Goal: Task Accomplishment & Management: Manage account settings

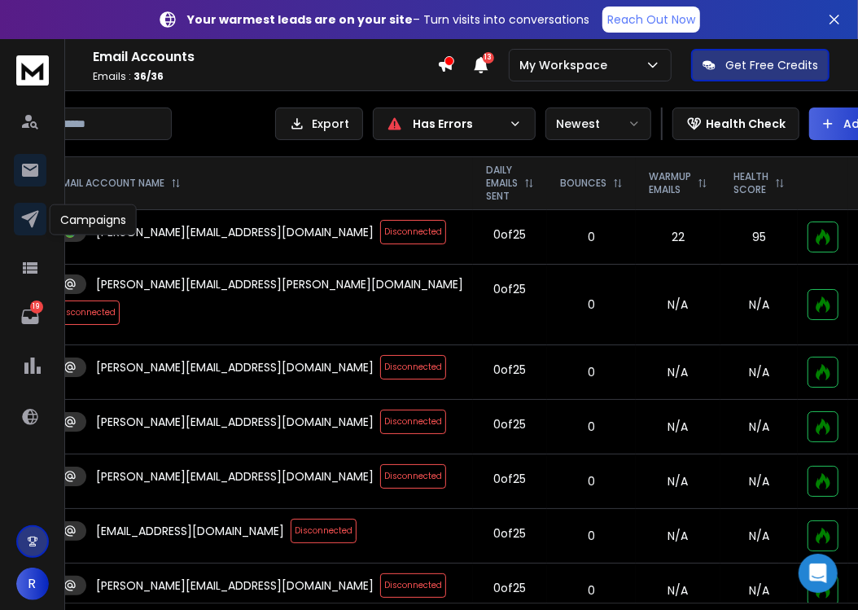
click at [33, 229] on link at bounding box center [30, 219] width 33 height 33
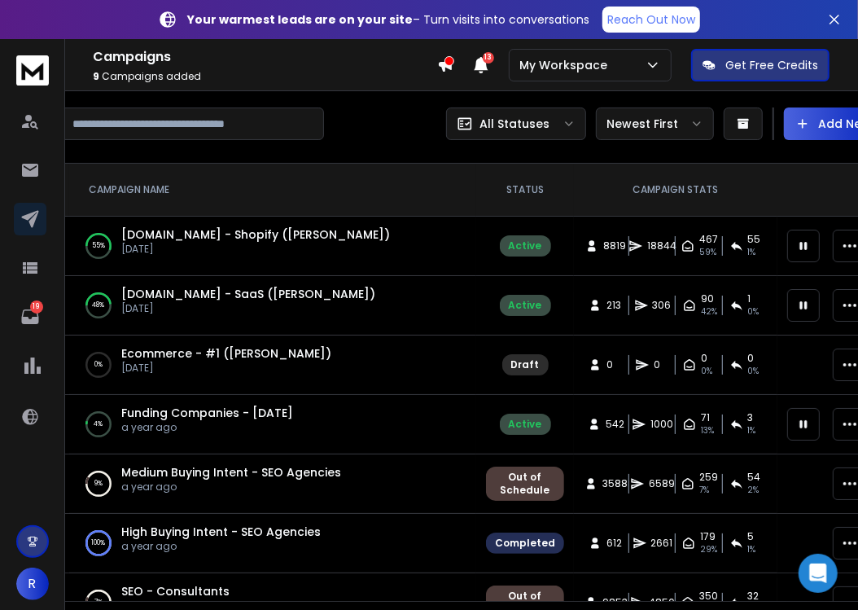
click at [169, 296] on span "BusinessLocating.com - SaaS (Jerrick)" at bounding box center [248, 294] width 254 height 16
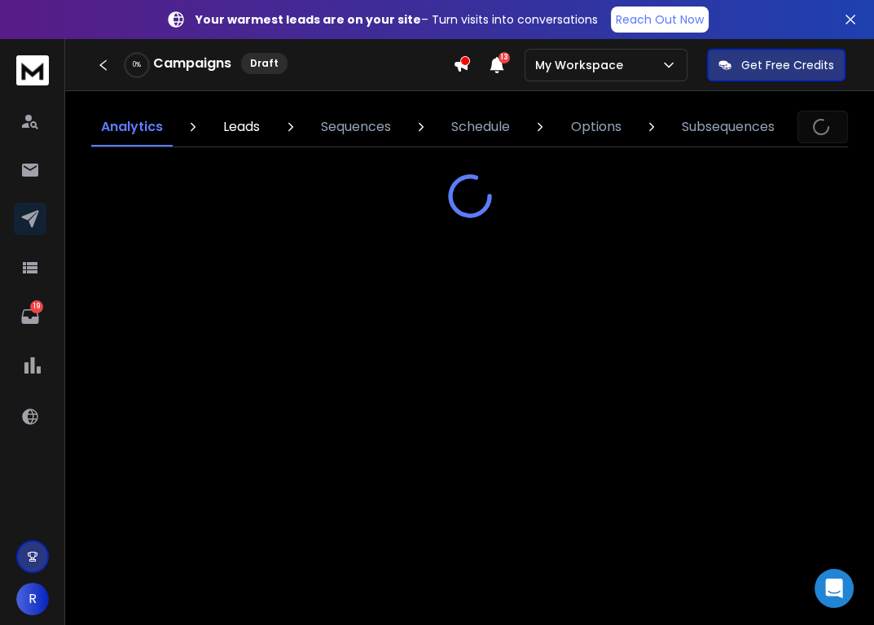
click at [258, 114] on link "Leads" at bounding box center [241, 126] width 56 height 39
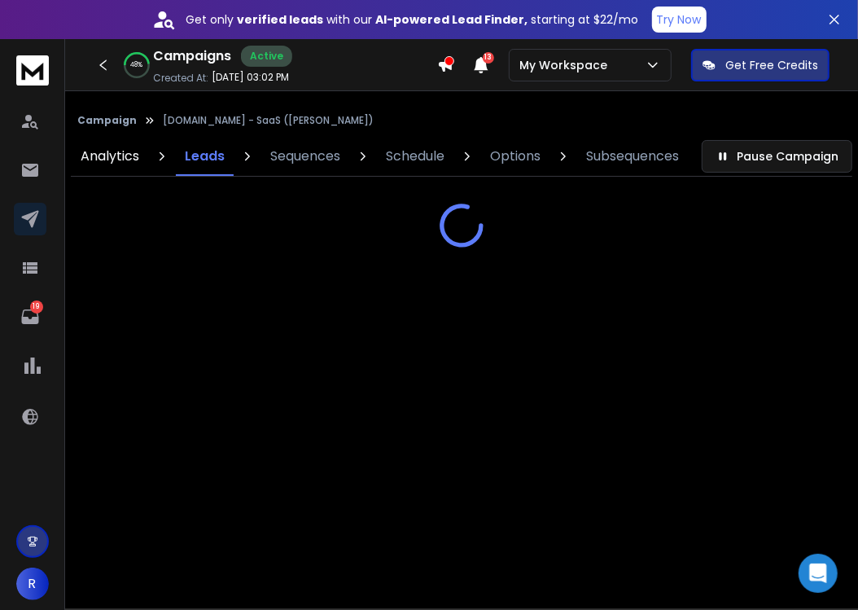
click at [108, 153] on p "Analytics" at bounding box center [110, 157] width 59 height 20
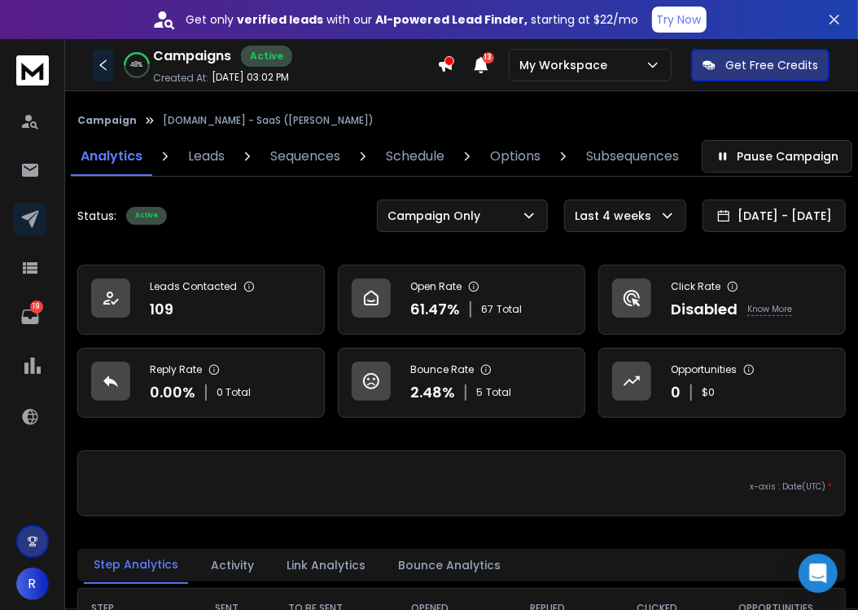
click at [106, 68] on icon at bounding box center [102, 64] width 7 height 11
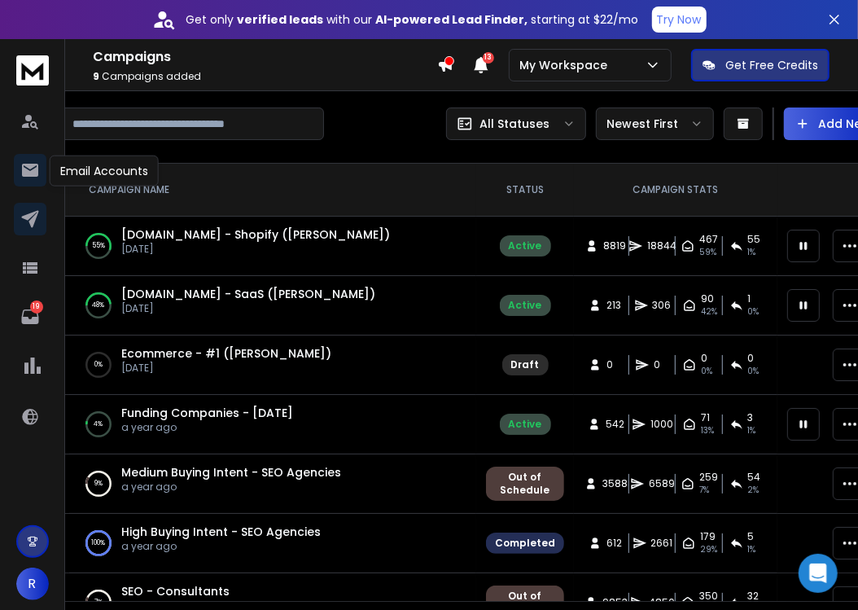
click at [27, 170] on icon at bounding box center [30, 170] width 16 height 13
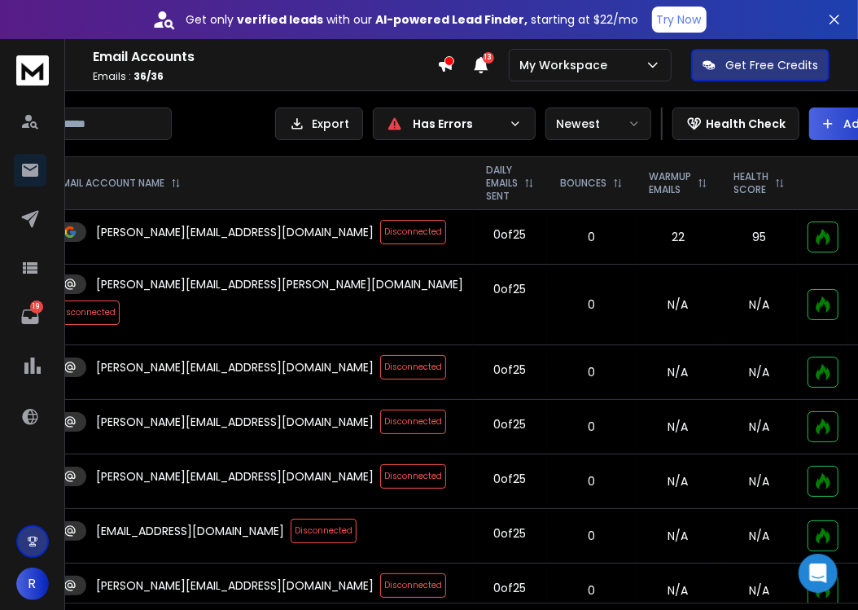
click at [387, 116] on div "Has Errors" at bounding box center [445, 124] width 116 height 16
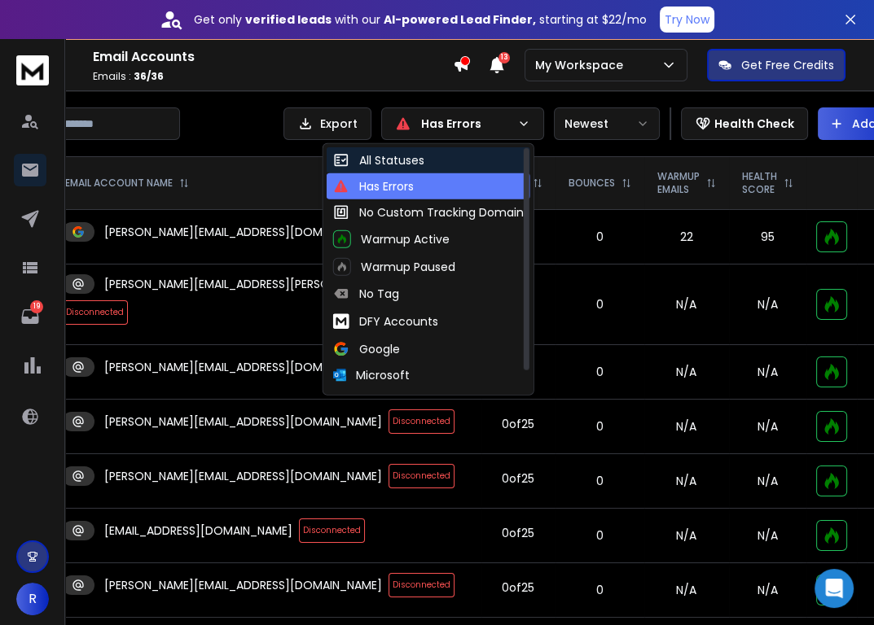
click at [399, 150] on div "All Statuses" at bounding box center [429, 160] width 204 height 26
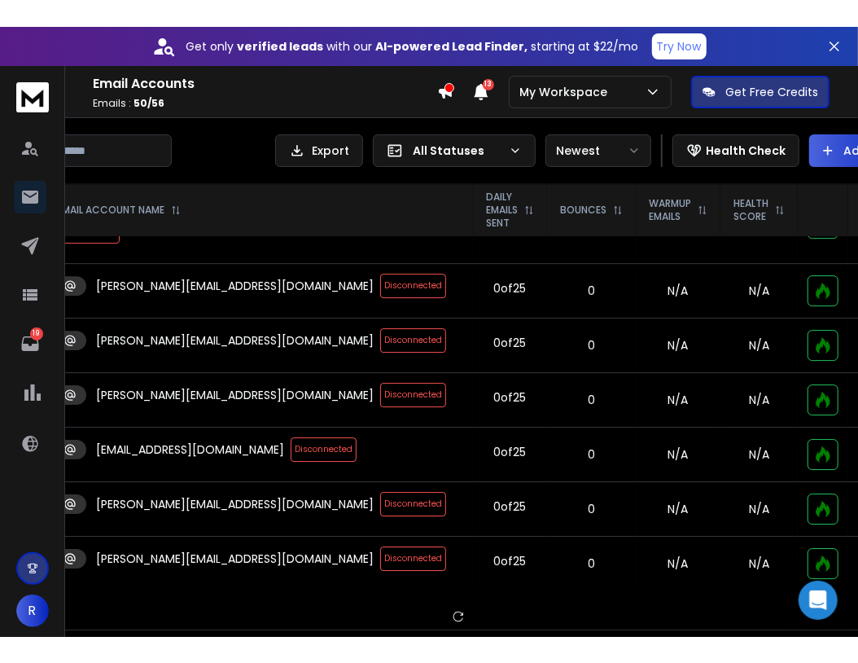
scroll to position [2901, 0]
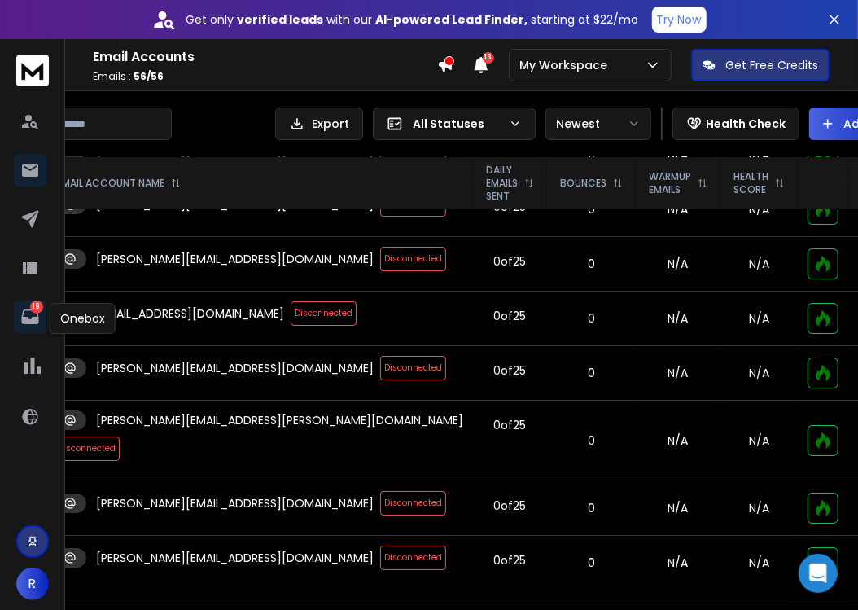
click at [34, 314] on p "19" at bounding box center [36, 307] width 13 height 13
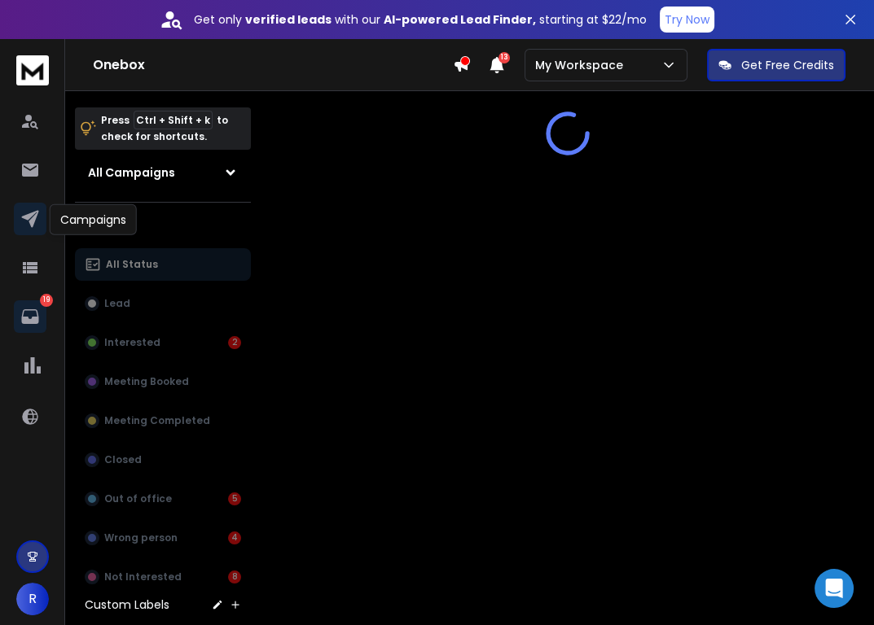
click at [34, 217] on icon at bounding box center [29, 218] width 17 height 17
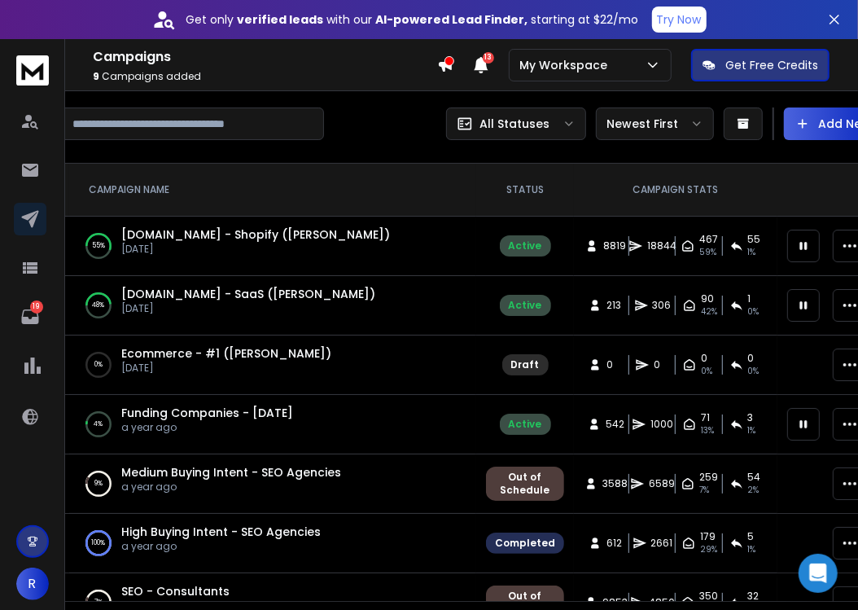
click at [227, 293] on span "[DOMAIN_NAME] - SaaS ([PERSON_NAME])" at bounding box center [248, 294] width 254 height 16
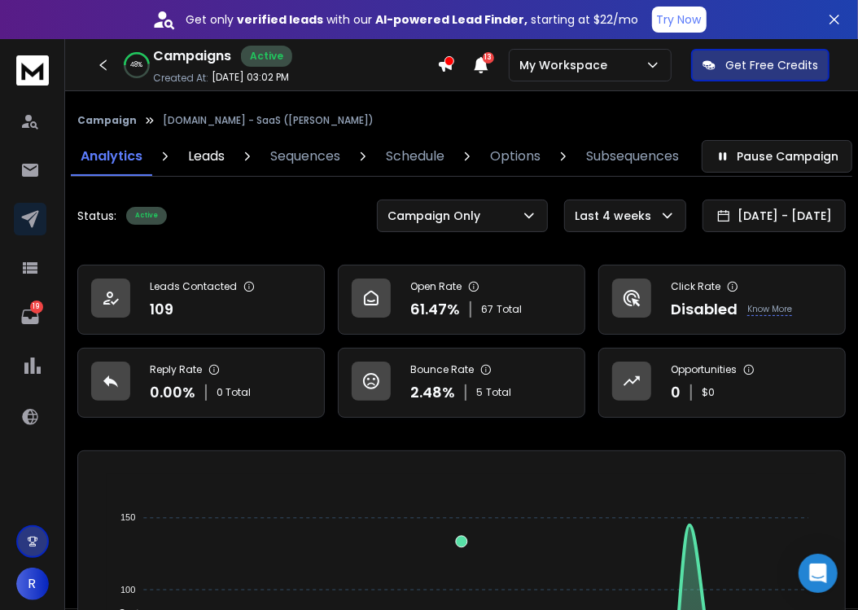
click at [208, 154] on p "Leads" at bounding box center [206, 157] width 37 height 20
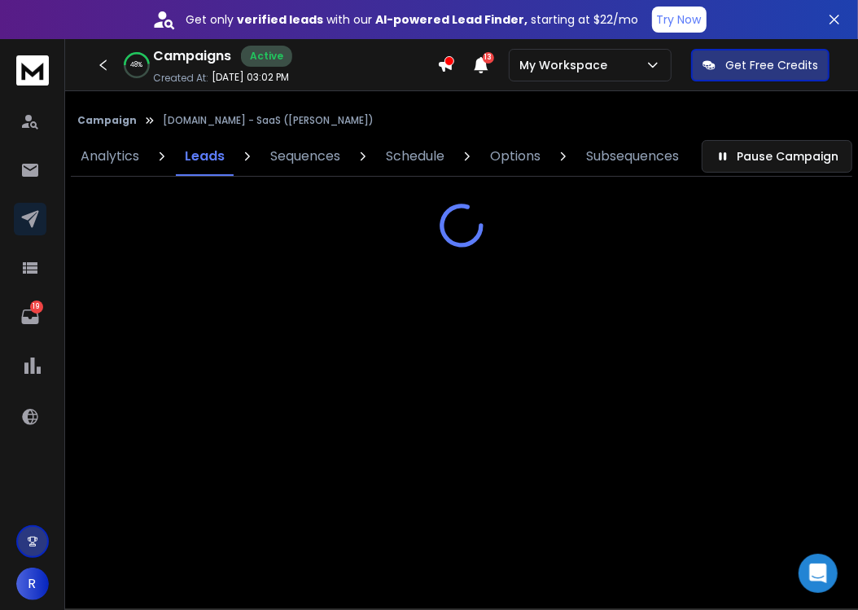
click at [211, 151] on p "Leads" at bounding box center [205, 157] width 40 height 20
click at [293, 158] on p "Sequences" at bounding box center [305, 157] width 70 height 20
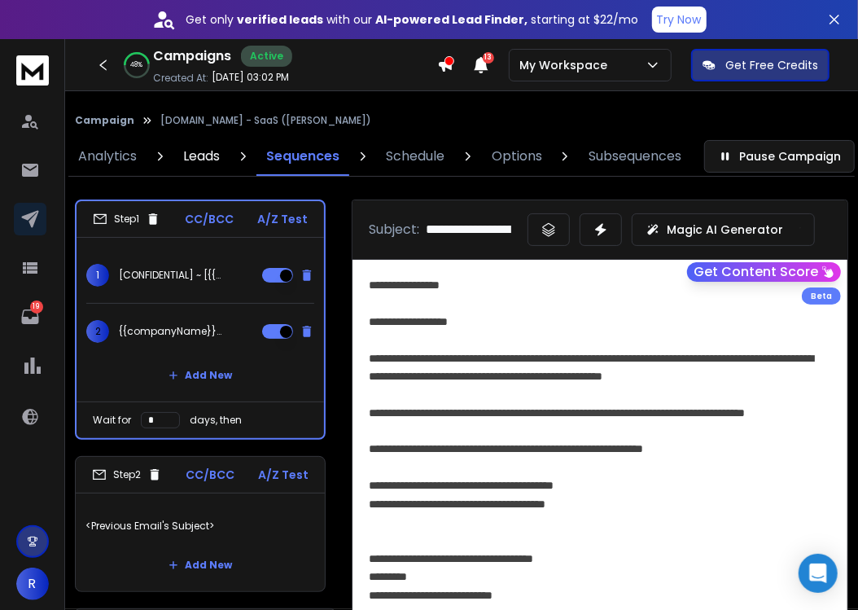
click at [204, 155] on p "Leads" at bounding box center [201, 157] width 37 height 20
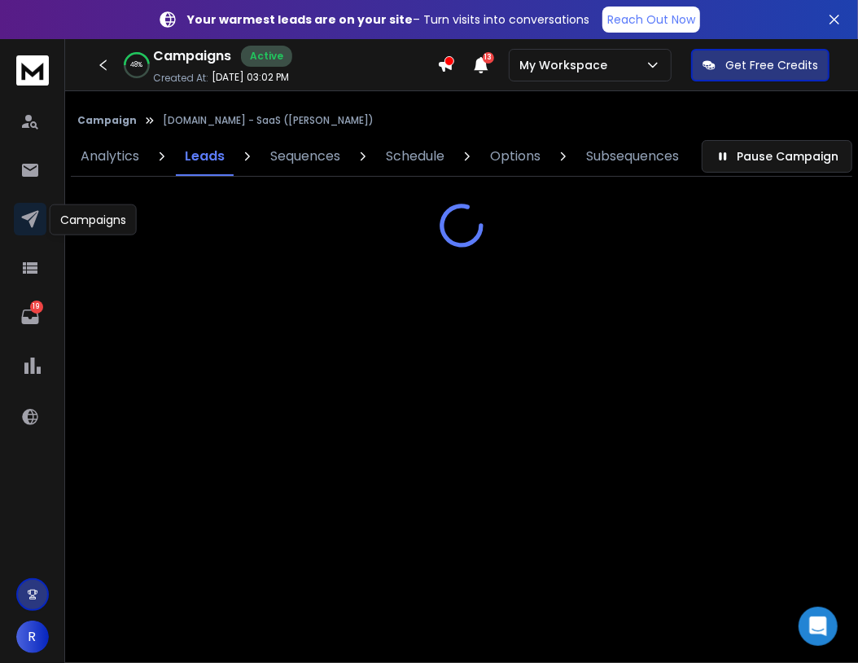
click at [26, 230] on link at bounding box center [30, 219] width 33 height 33
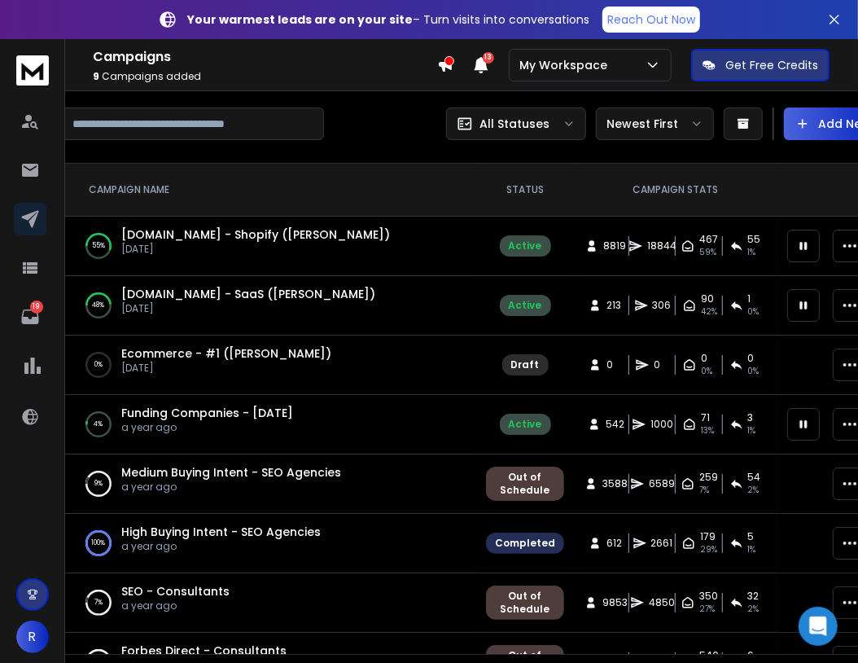
click at [248, 294] on span "BusinessLocating.com - SaaS (Jerrick)" at bounding box center [248, 294] width 254 height 16
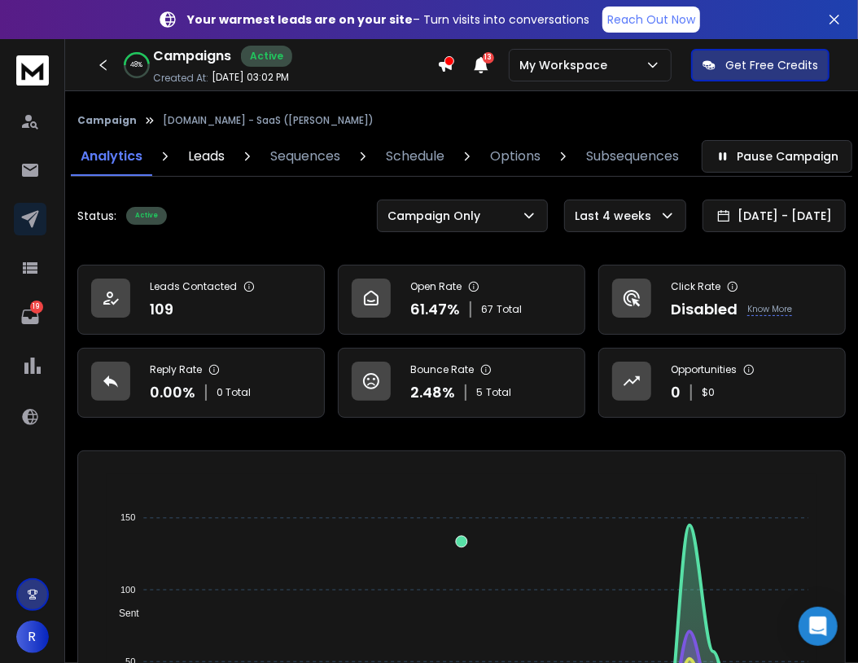
click at [202, 160] on p "Leads" at bounding box center [206, 157] width 37 height 20
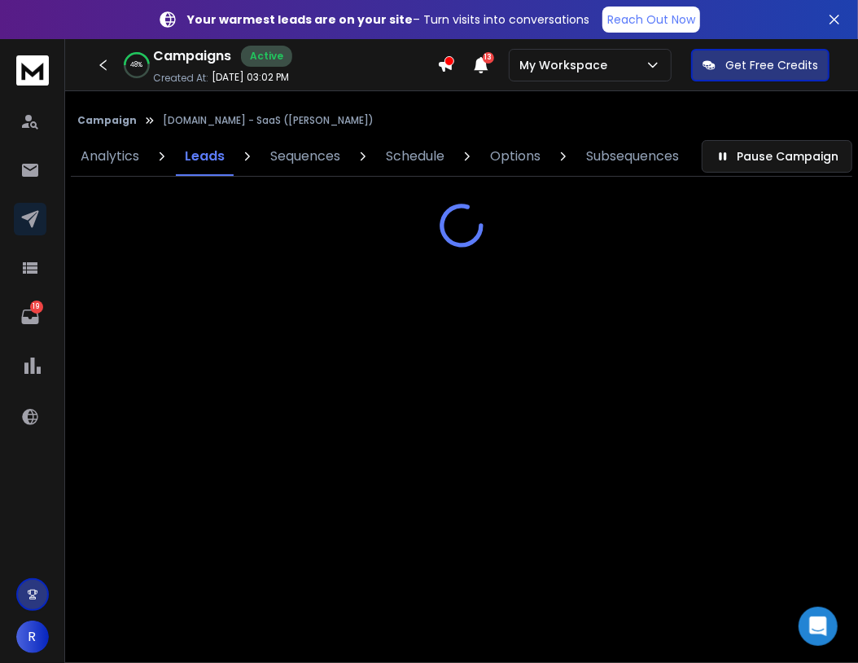
click at [203, 159] on p "Leads" at bounding box center [205, 157] width 40 height 20
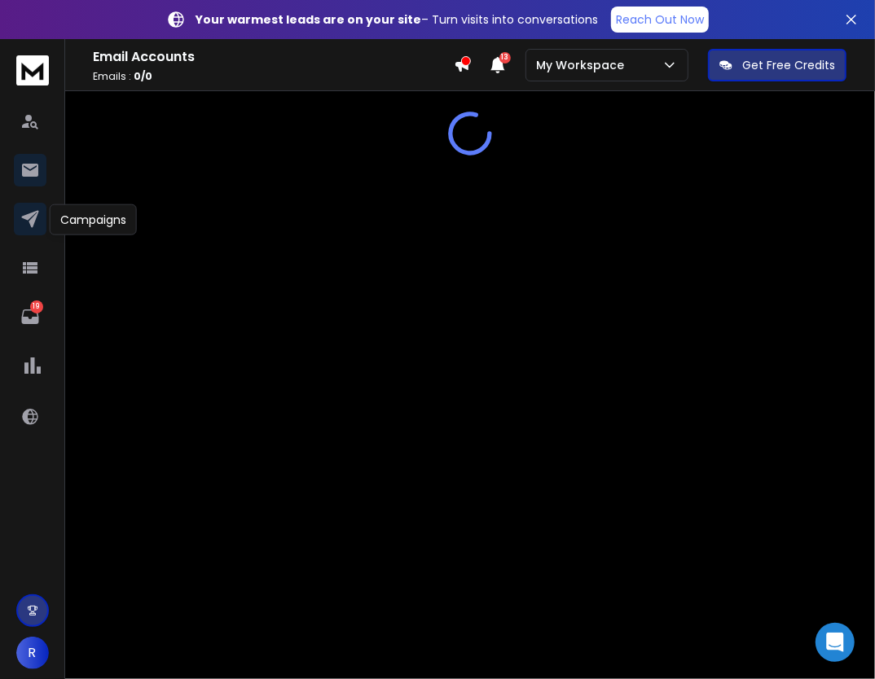
click at [31, 216] on icon at bounding box center [29, 218] width 17 height 17
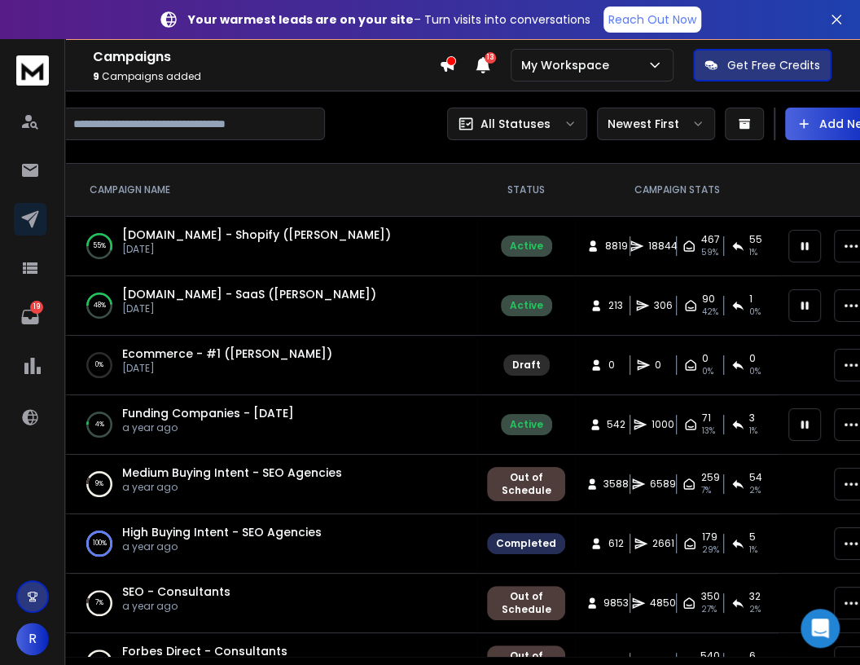
click at [177, 297] on span "[DOMAIN_NAME] - SaaS ([PERSON_NAME])" at bounding box center [249, 294] width 254 height 16
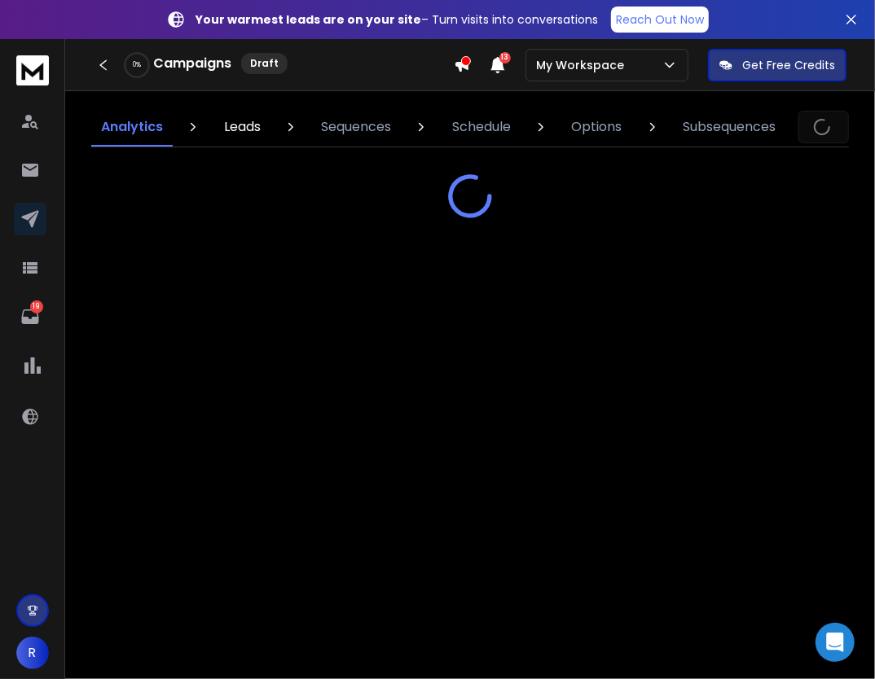
click at [240, 127] on p "Leads" at bounding box center [242, 127] width 37 height 20
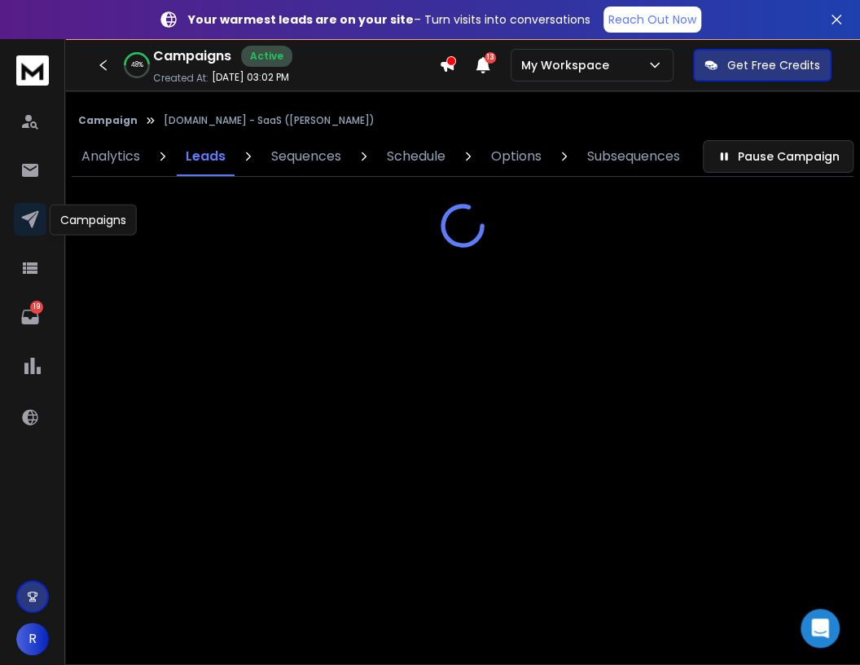
click at [24, 214] on icon at bounding box center [30, 219] width 20 height 20
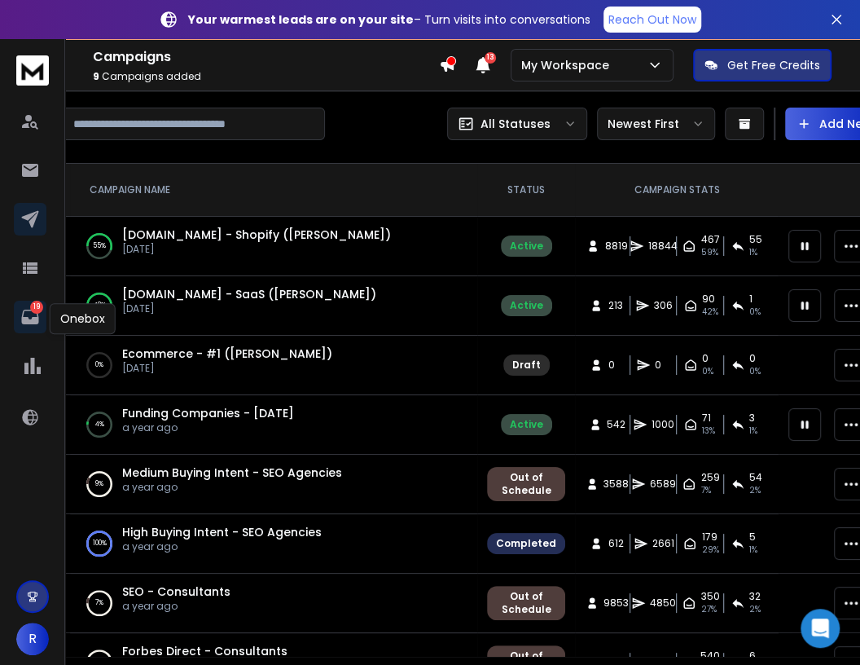
click at [32, 320] on icon at bounding box center [29, 316] width 17 height 15
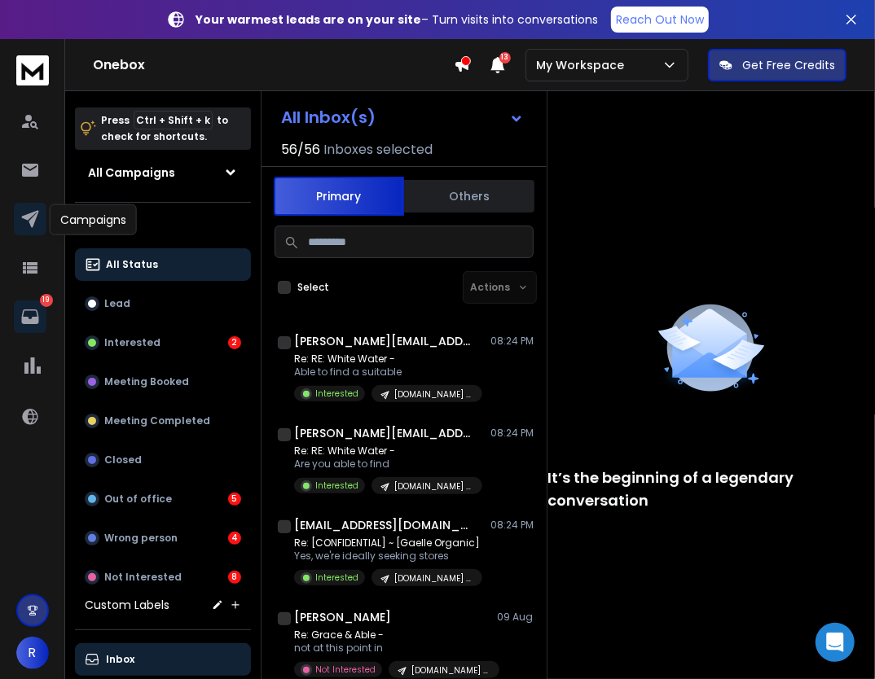
click at [31, 214] on icon at bounding box center [29, 218] width 17 height 17
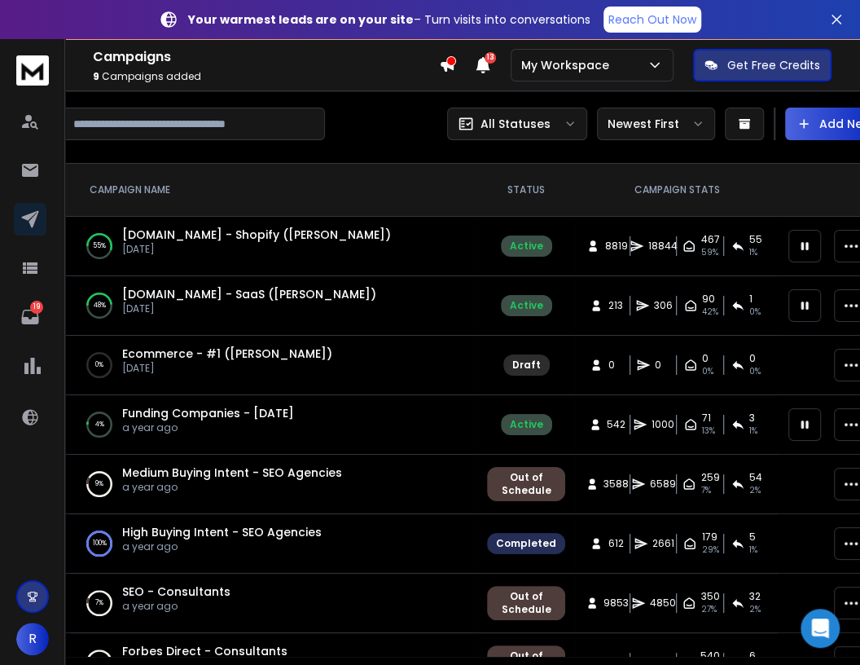
click at [200, 310] on p "[DATE]" at bounding box center [249, 308] width 254 height 13
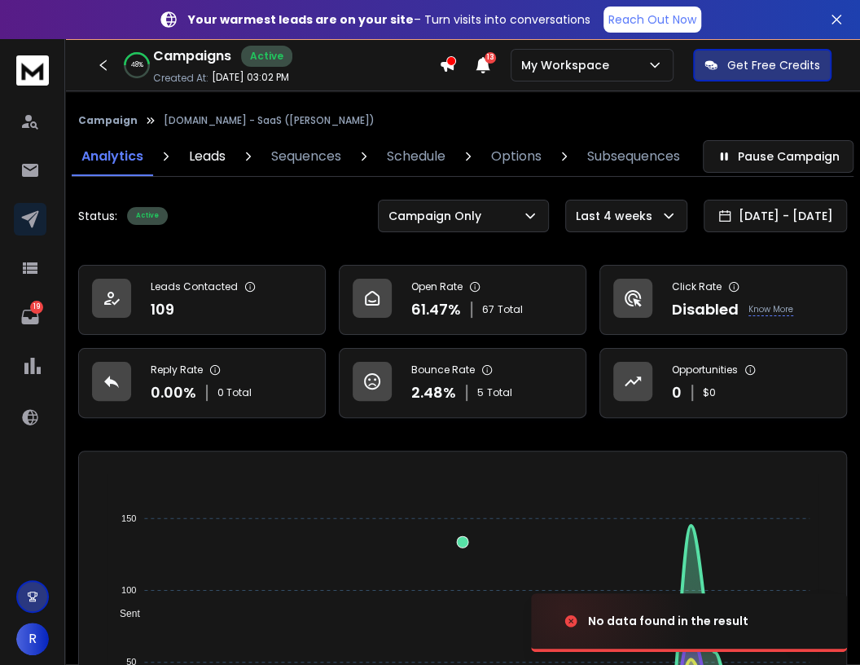
click at [209, 157] on p "Leads" at bounding box center [207, 157] width 37 height 20
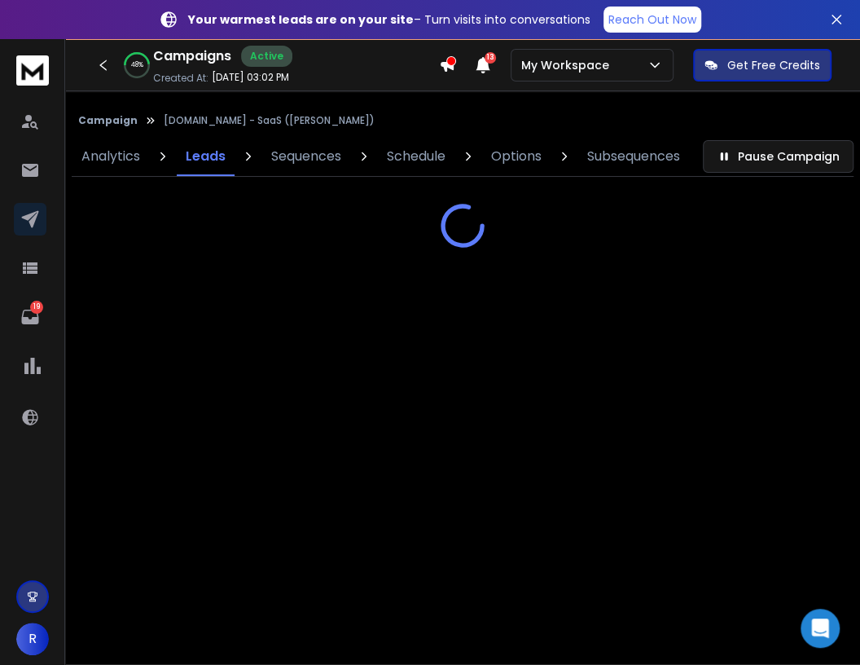
click at [832, 24] on icon at bounding box center [836, 19] width 15 height 15
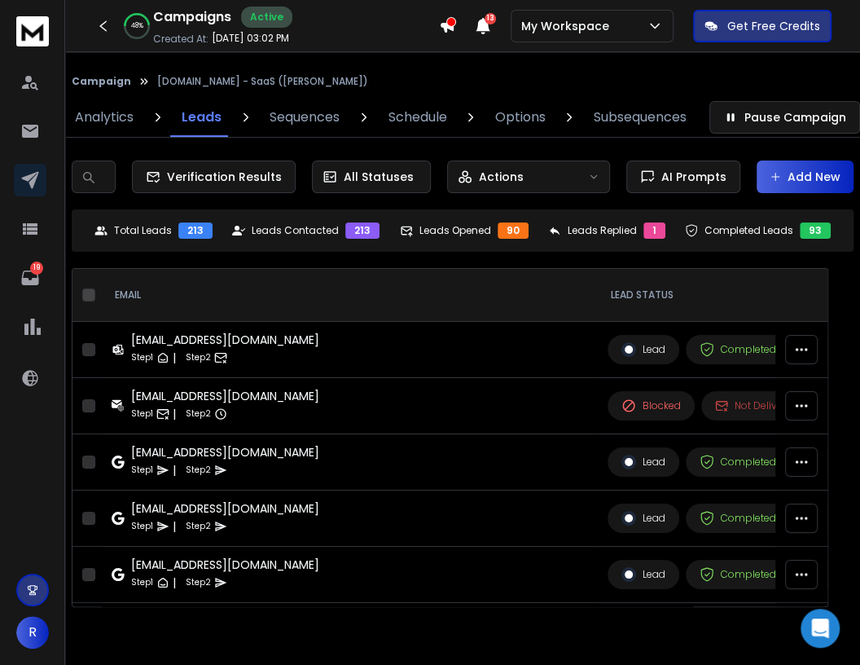
click at [821, 171] on button "Add New" at bounding box center [805, 176] width 97 height 33
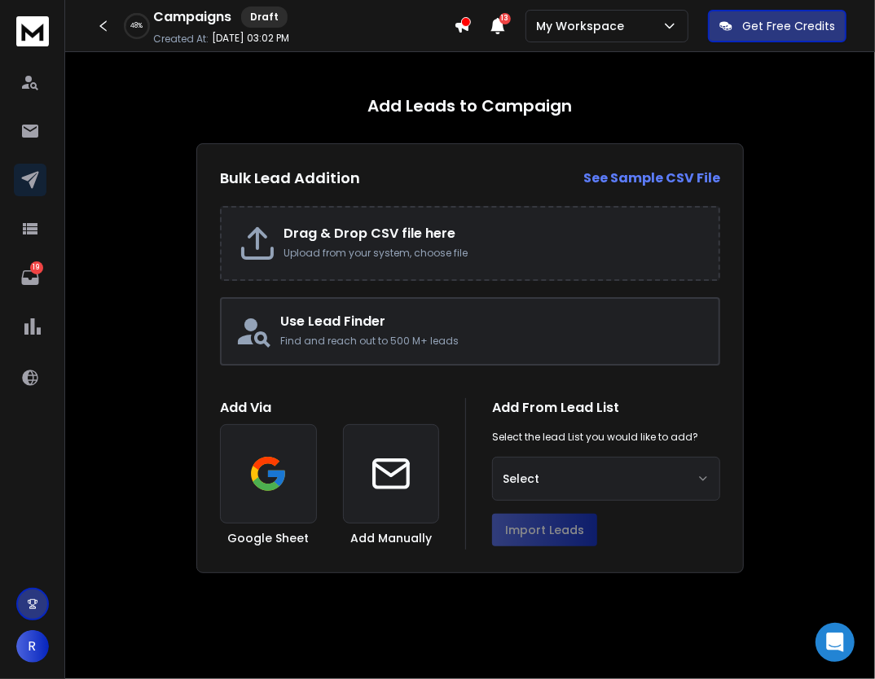
click at [519, 265] on div "Drag & Drop CSV file here Upload from your system, choose file" at bounding box center [470, 243] width 500 height 75
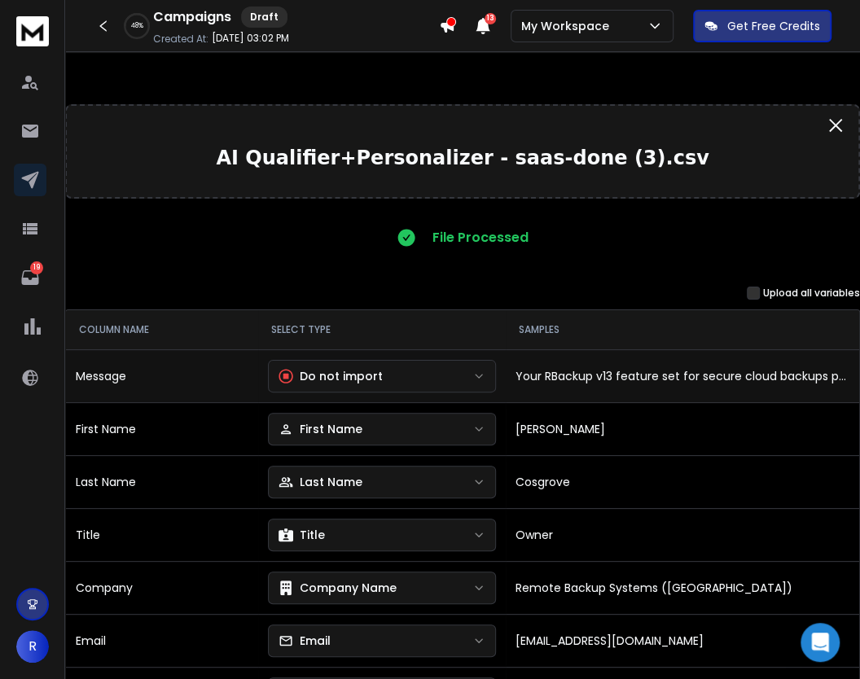
click at [384, 362] on button "Do not import" at bounding box center [382, 376] width 228 height 33
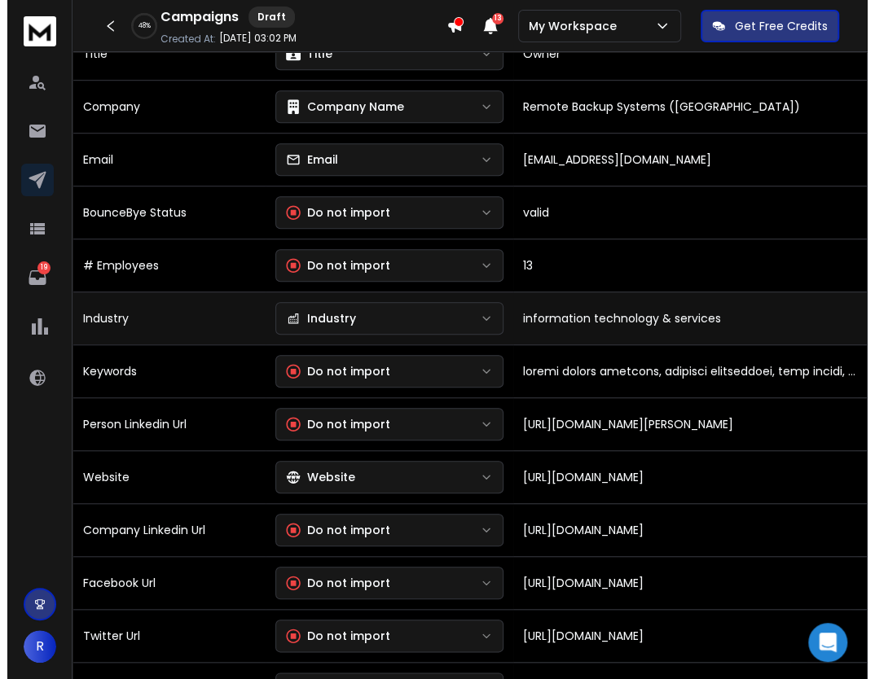
scroll to position [509, 0]
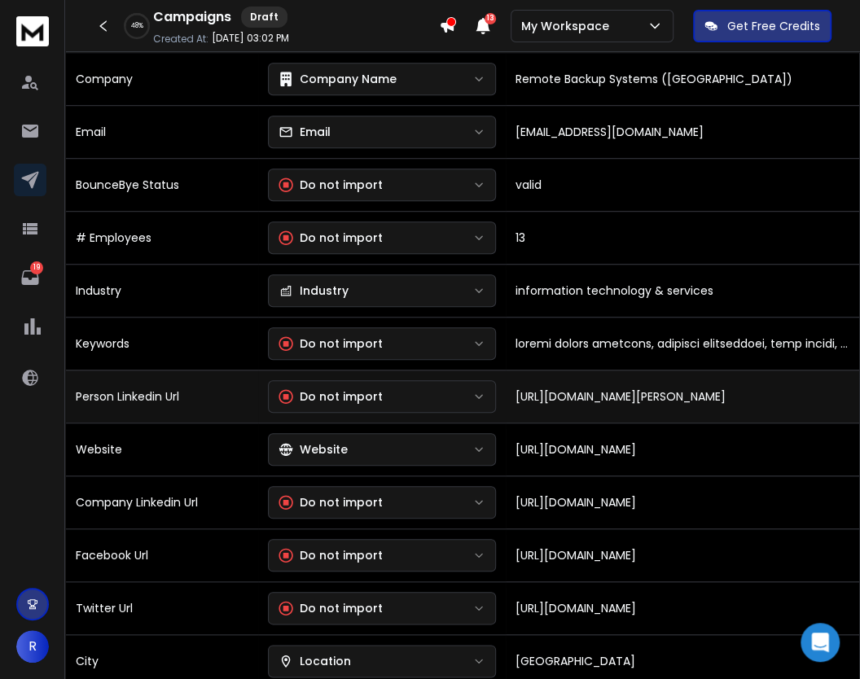
click at [365, 383] on button "Do not import" at bounding box center [382, 396] width 228 height 33
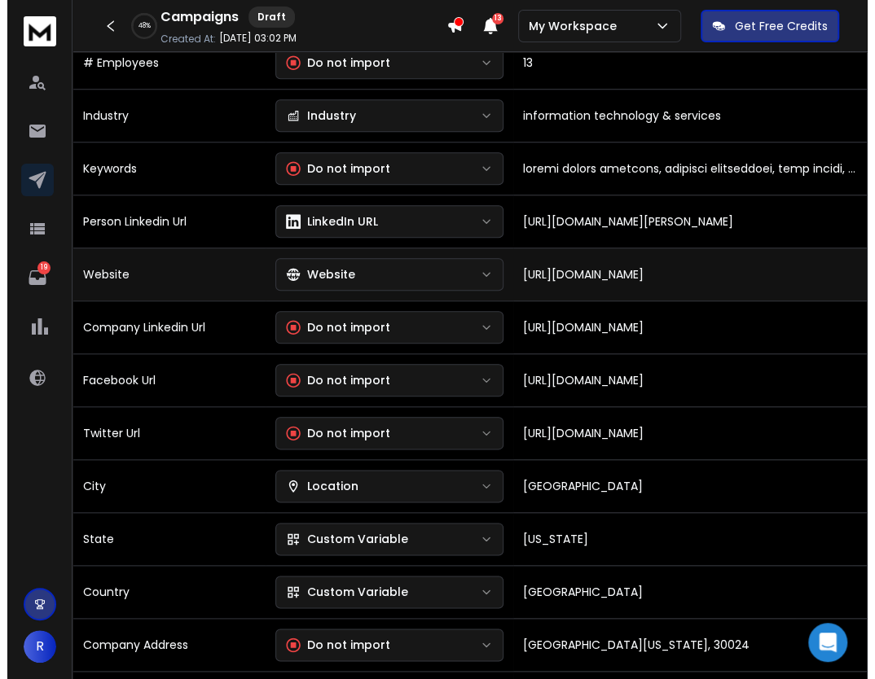
scroll to position [713, 0]
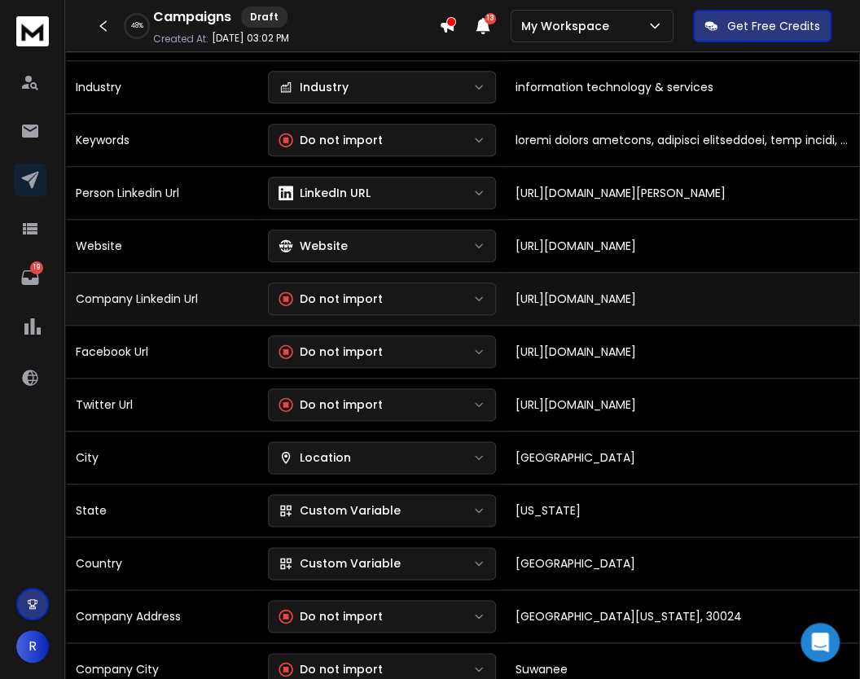
click at [346, 306] on button "Do not import" at bounding box center [382, 299] width 228 height 33
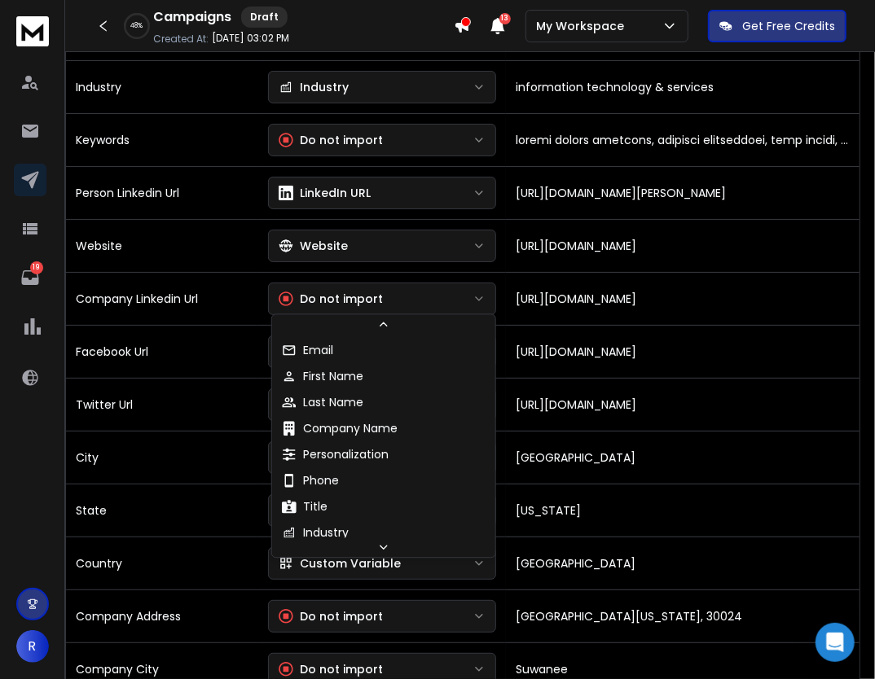
scroll to position [164, 0]
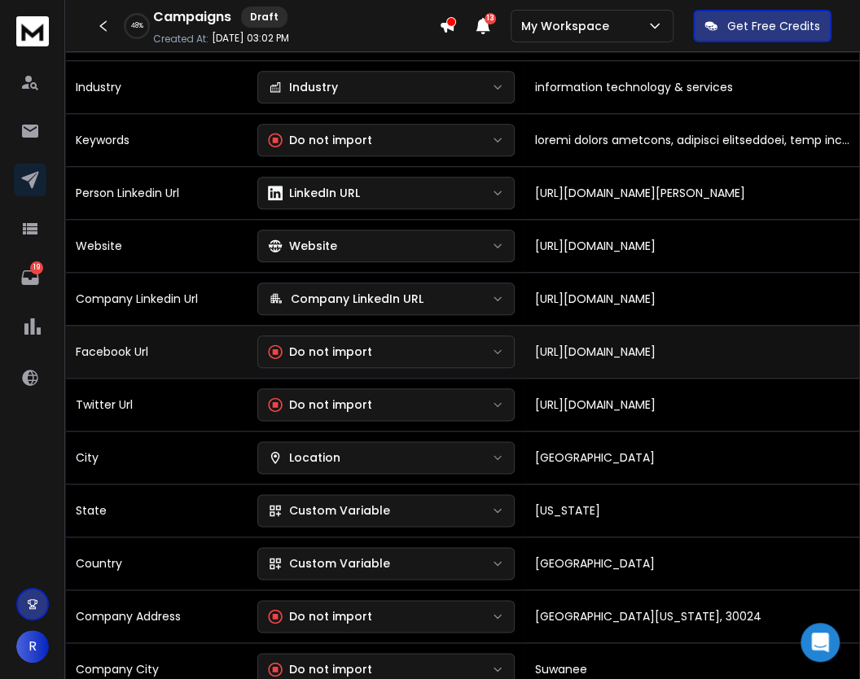
click at [371, 350] on button "Do not import" at bounding box center [385, 352] width 257 height 33
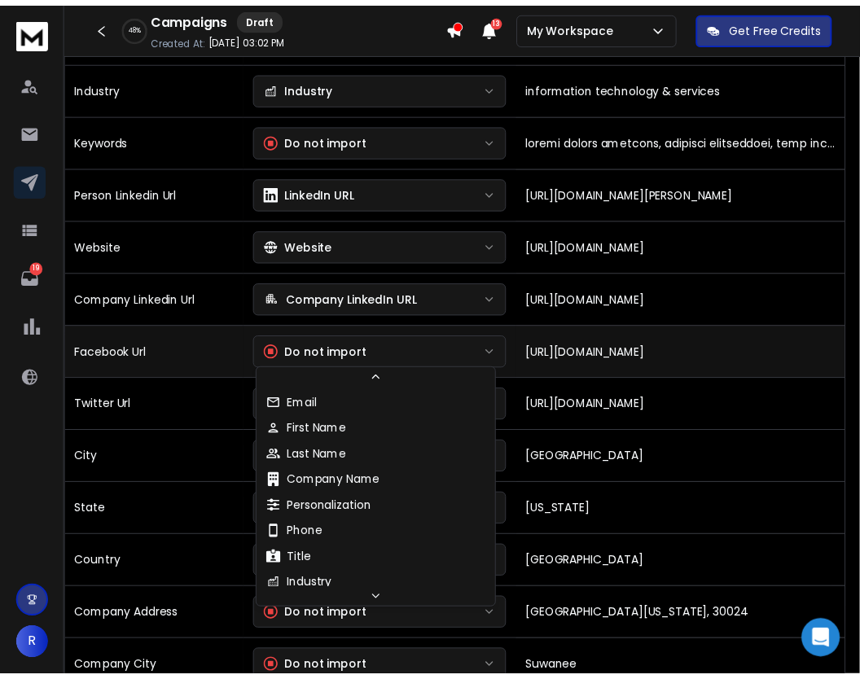
scroll to position [0, 3]
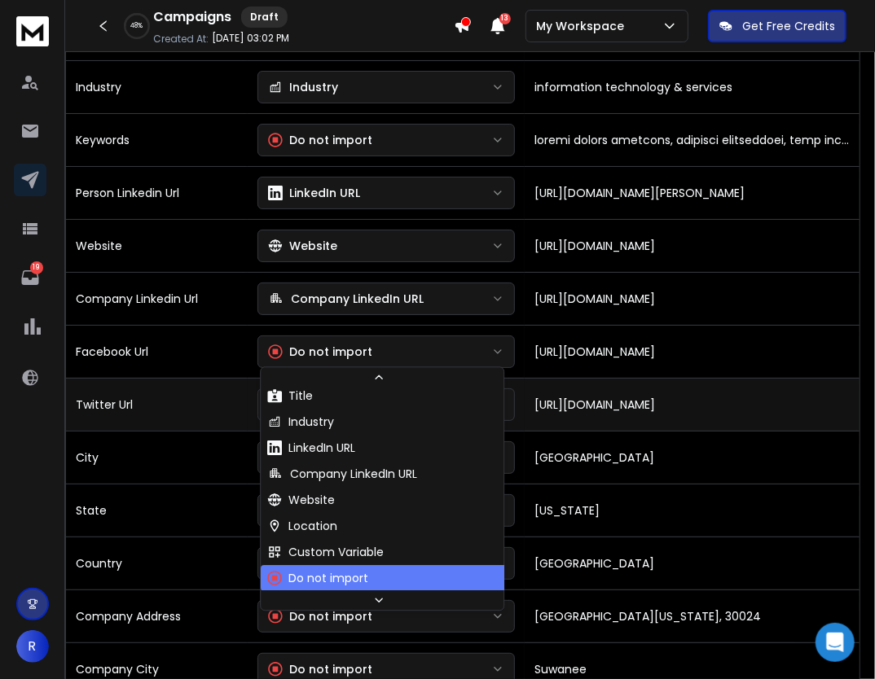
click at [216, 423] on td "Twitter Url" at bounding box center [157, 404] width 182 height 53
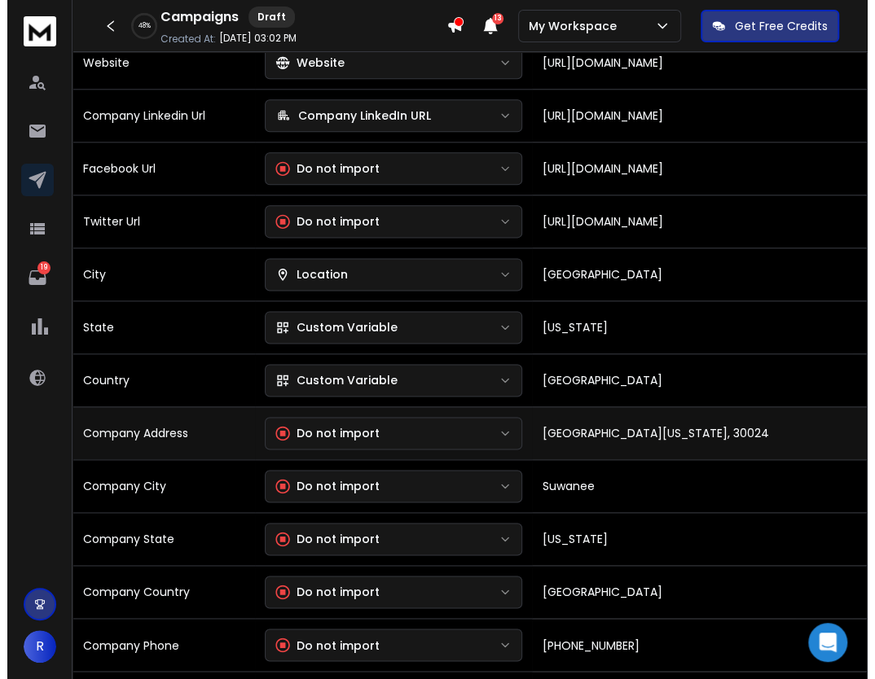
scroll to position [916, 0]
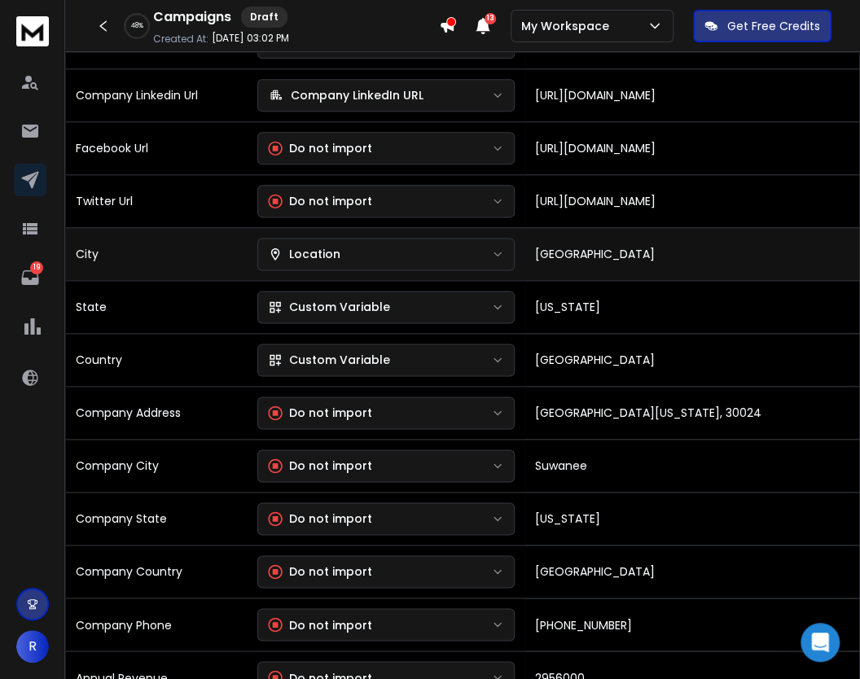
click at [367, 253] on button "Location" at bounding box center [385, 254] width 257 height 33
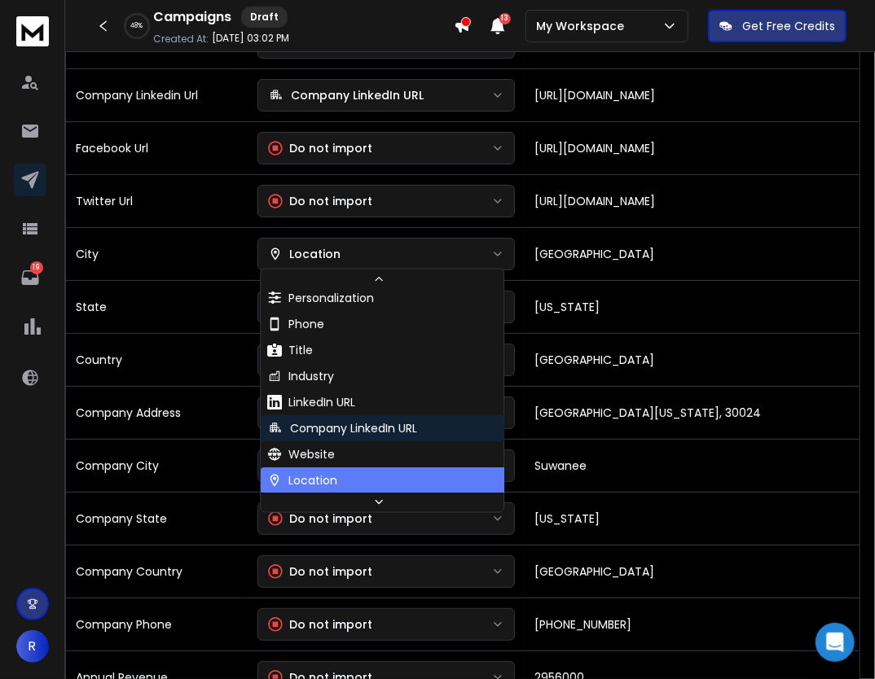
scroll to position [147, 0]
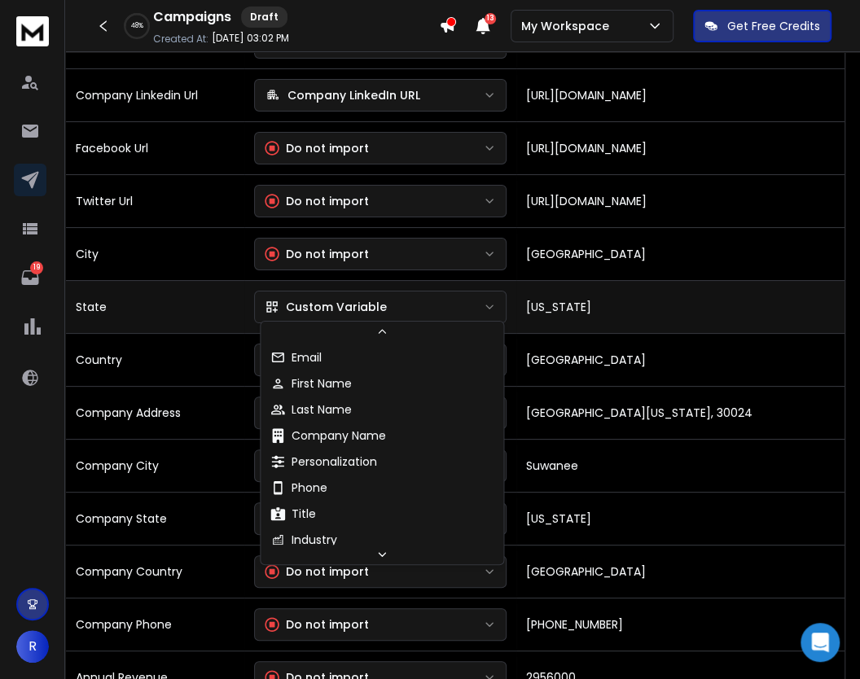
click at [403, 304] on button "Custom Variable" at bounding box center [380, 307] width 252 height 33
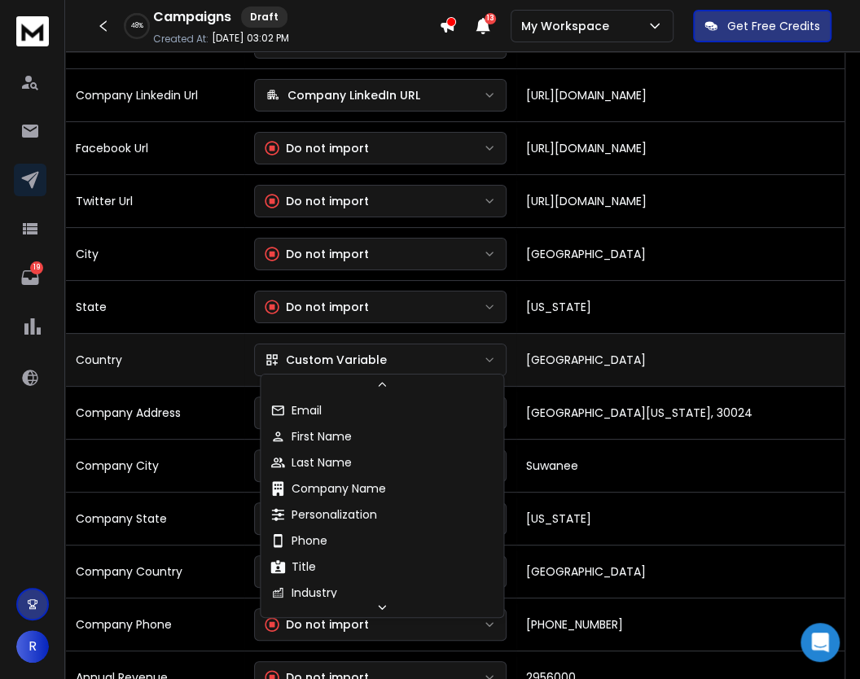
click at [378, 355] on div "Custom Variable" at bounding box center [326, 360] width 122 height 16
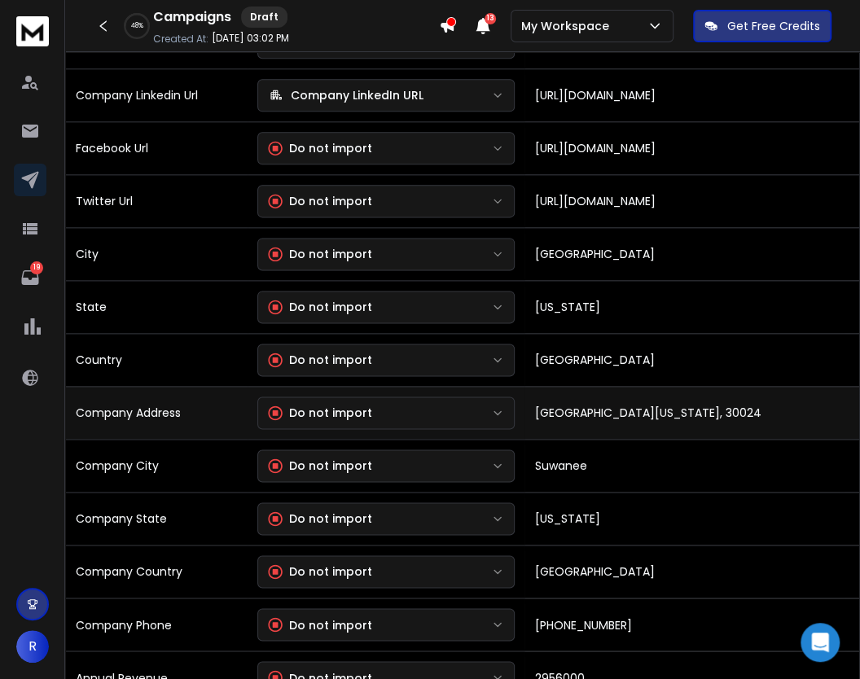
click at [344, 405] on div "Do not import" at bounding box center [320, 413] width 104 height 16
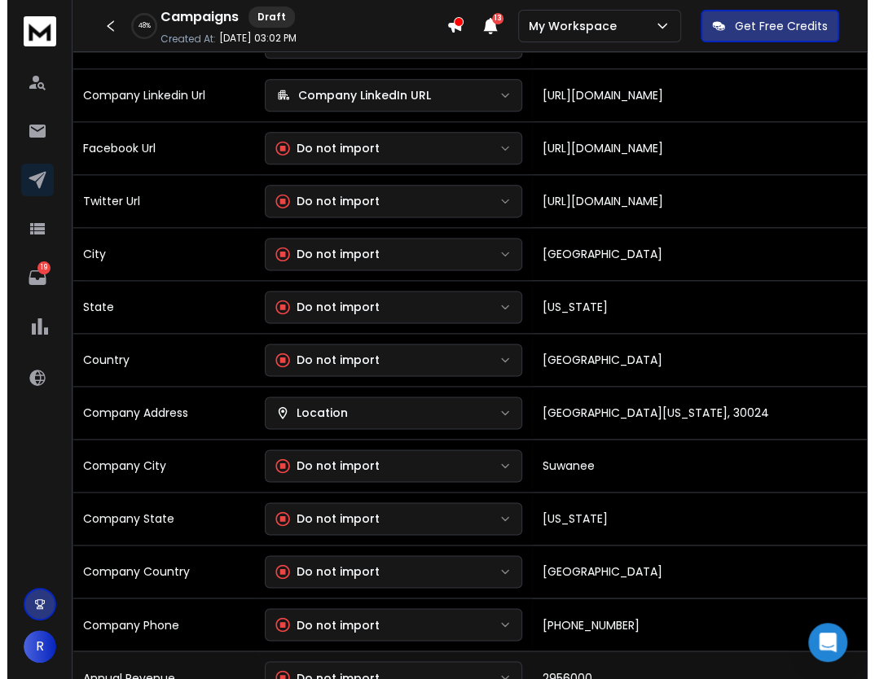
scroll to position [1120, 0]
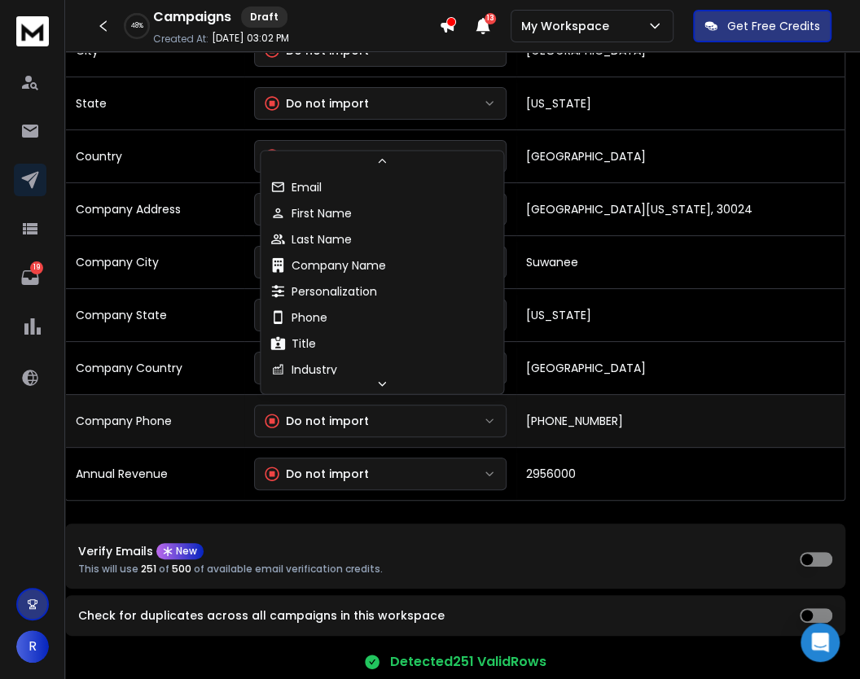
click at [402, 405] on button "Do not import" at bounding box center [380, 421] width 252 height 33
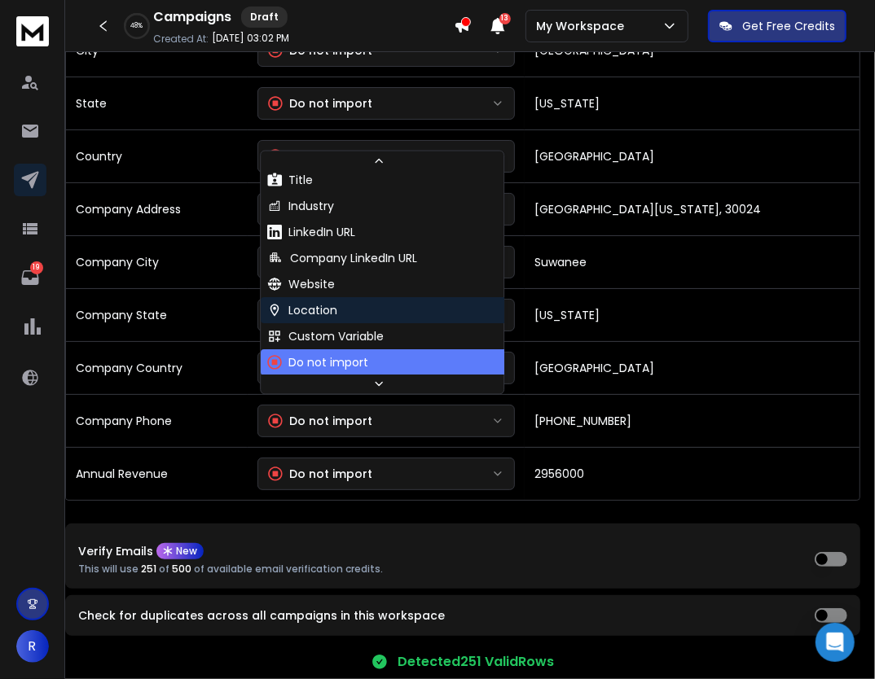
scroll to position [0, 0]
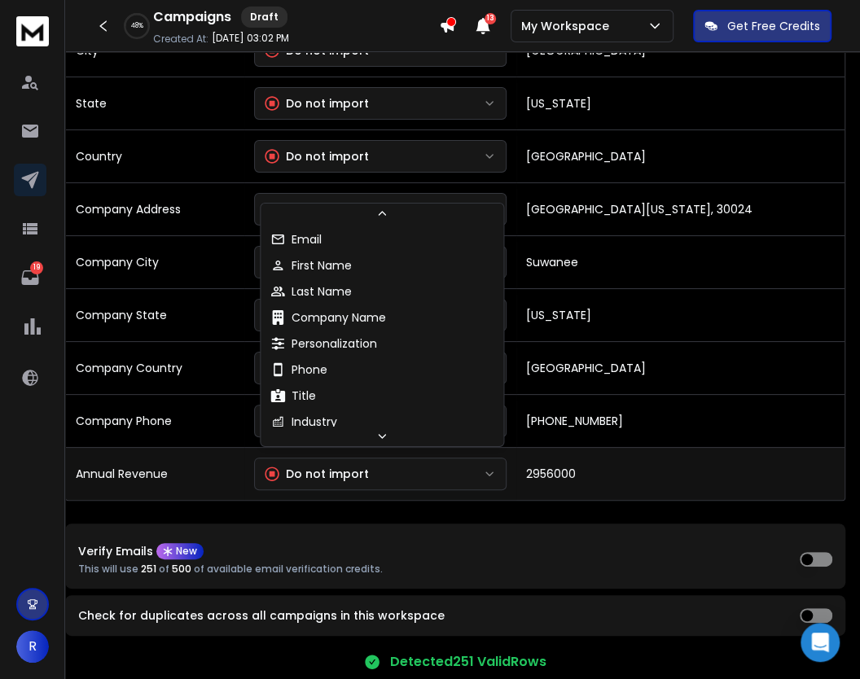
click at [337, 466] on div "Do not import" at bounding box center [317, 474] width 104 height 16
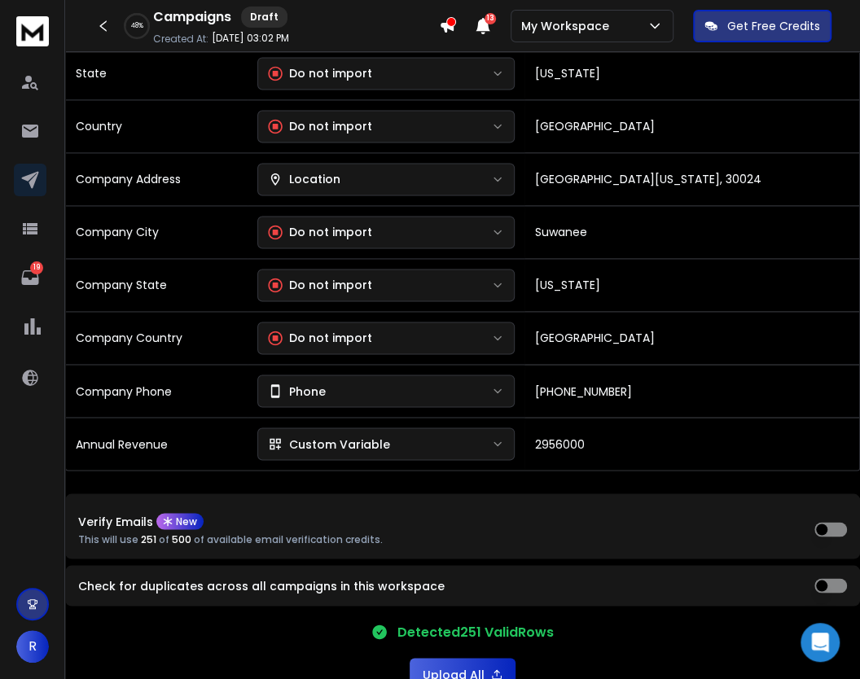
scroll to position [1179, 0]
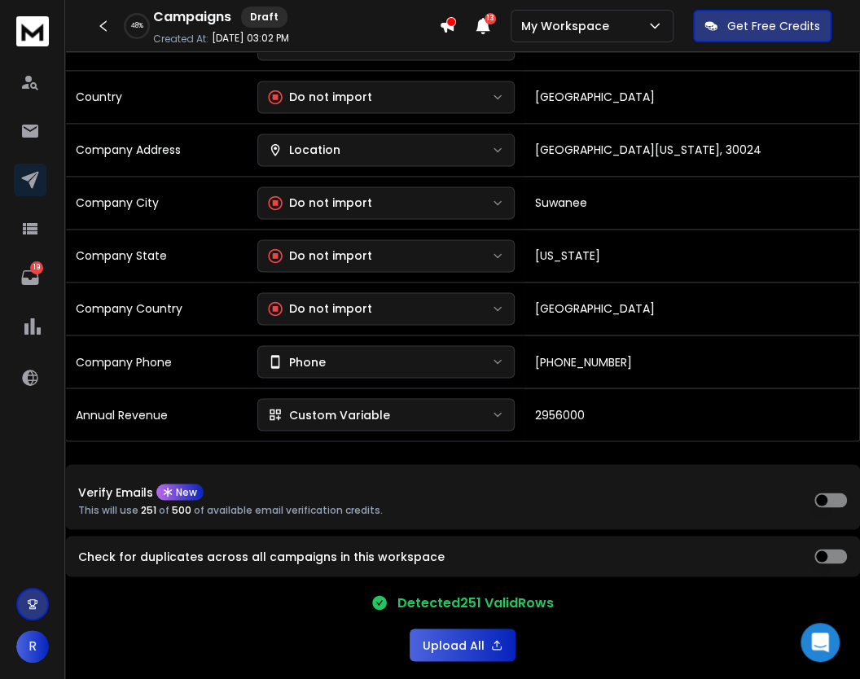
click at [457, 635] on button "Upload All" at bounding box center [463, 645] width 106 height 33
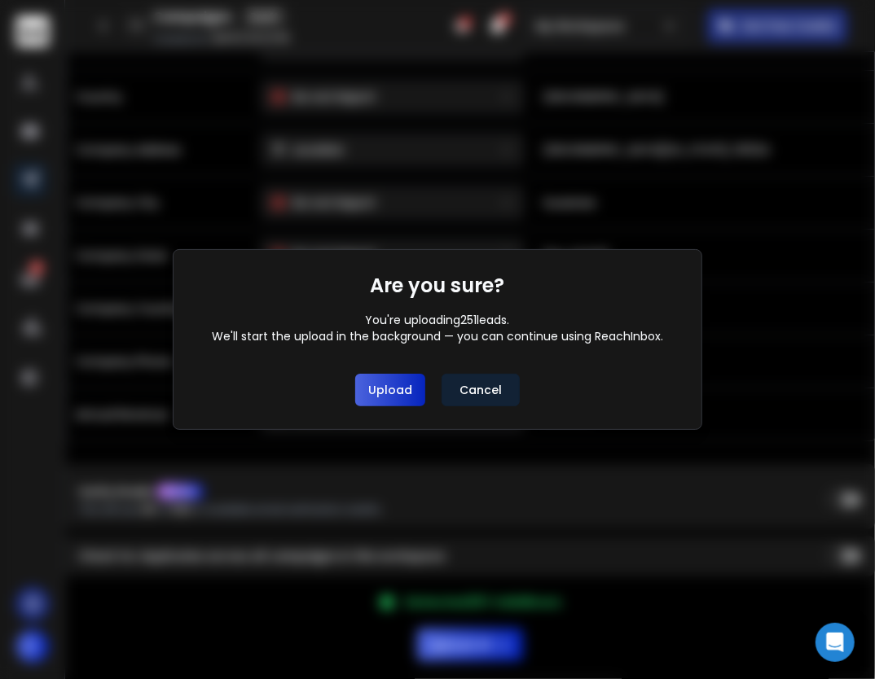
click at [406, 388] on button "Upload" at bounding box center [390, 390] width 70 height 33
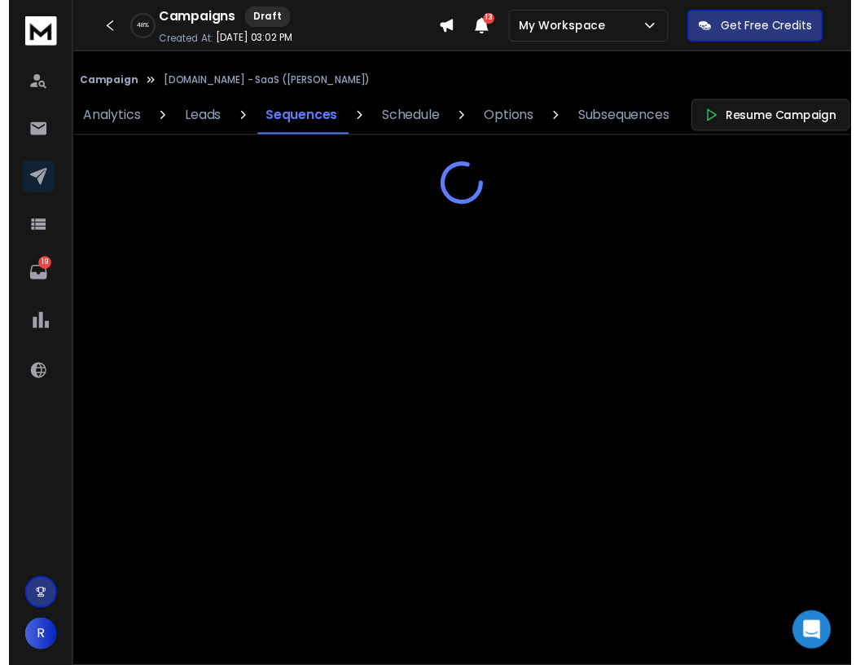
scroll to position [15, 0]
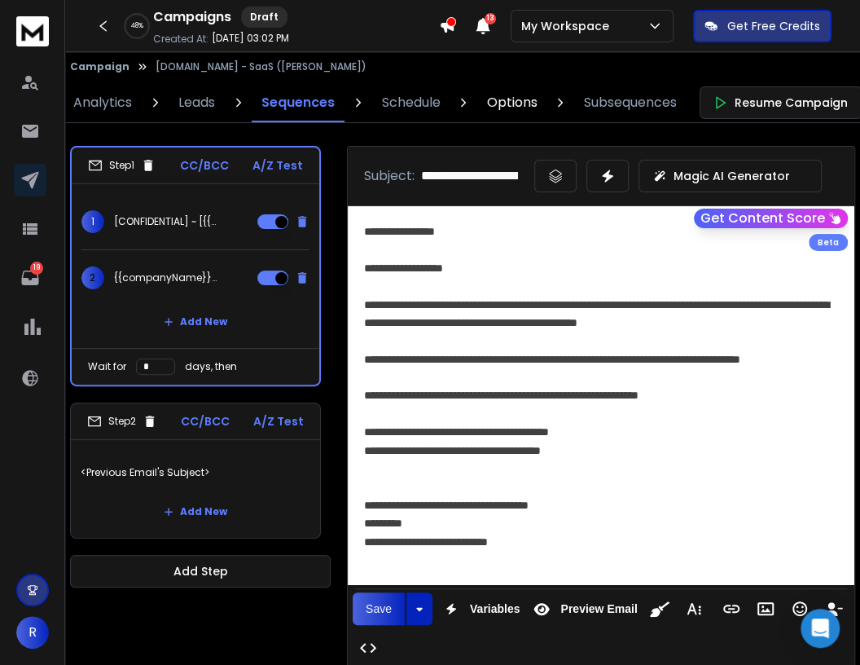
click at [509, 99] on p "Options" at bounding box center [512, 103] width 50 height 20
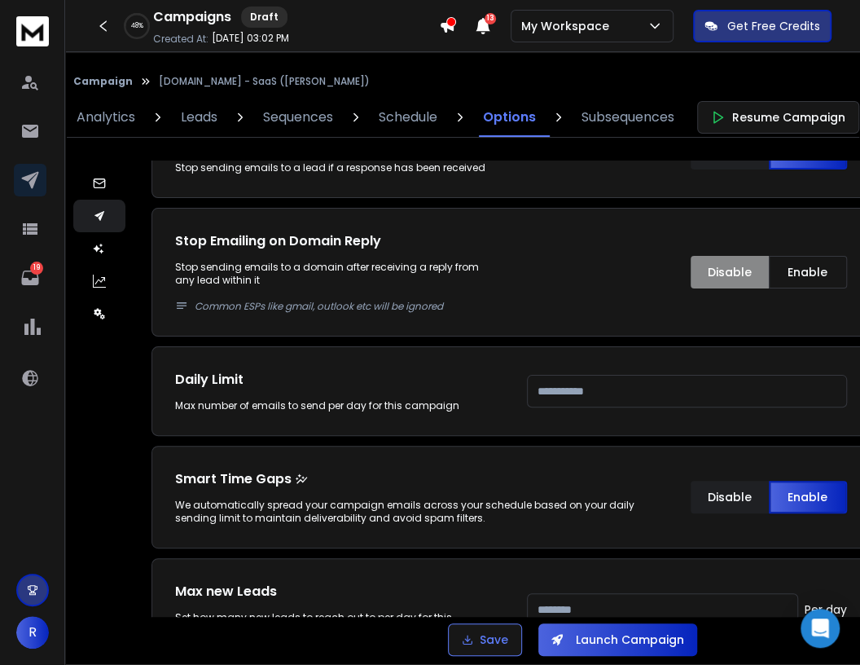
drag, startPoint x: 573, startPoint y: 384, endPoint x: 483, endPoint y: 387, distance: 89.6
click at [483, 387] on div "Daily Limit Max number of emails to send per day for this campaign ***" at bounding box center [511, 391] width 672 height 42
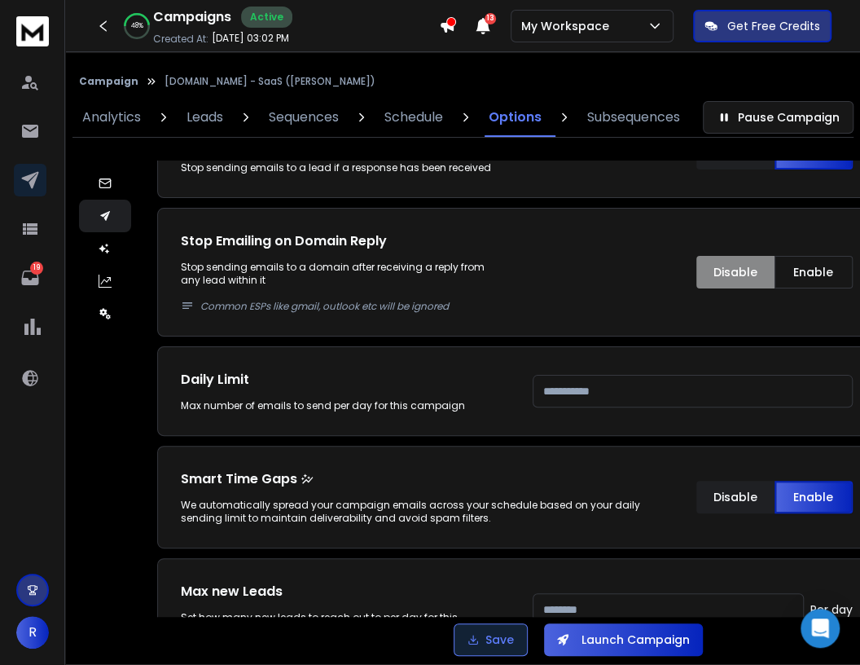
type input "***"
click at [482, 651] on button "Save" at bounding box center [491, 639] width 74 height 33
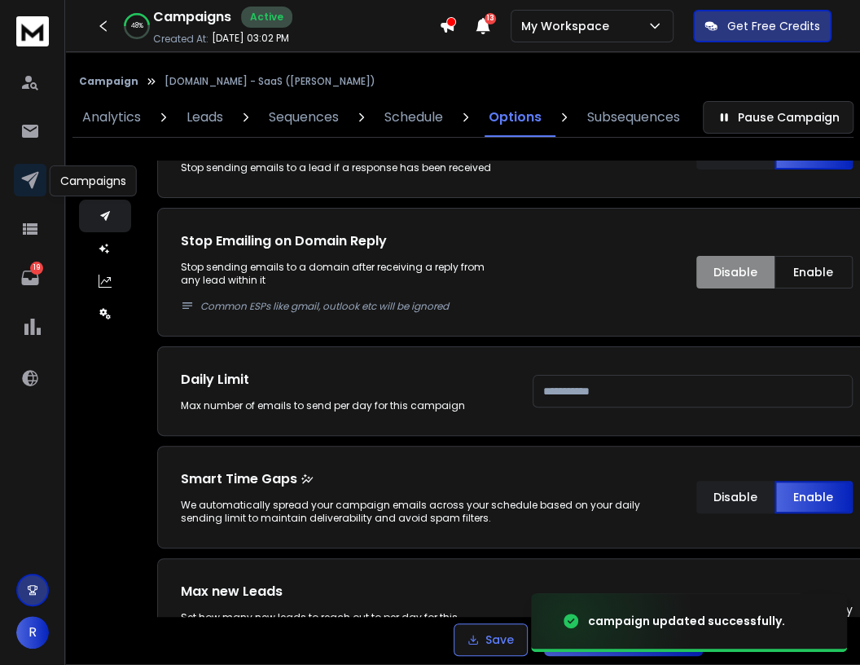
click at [32, 182] on icon at bounding box center [29, 179] width 17 height 17
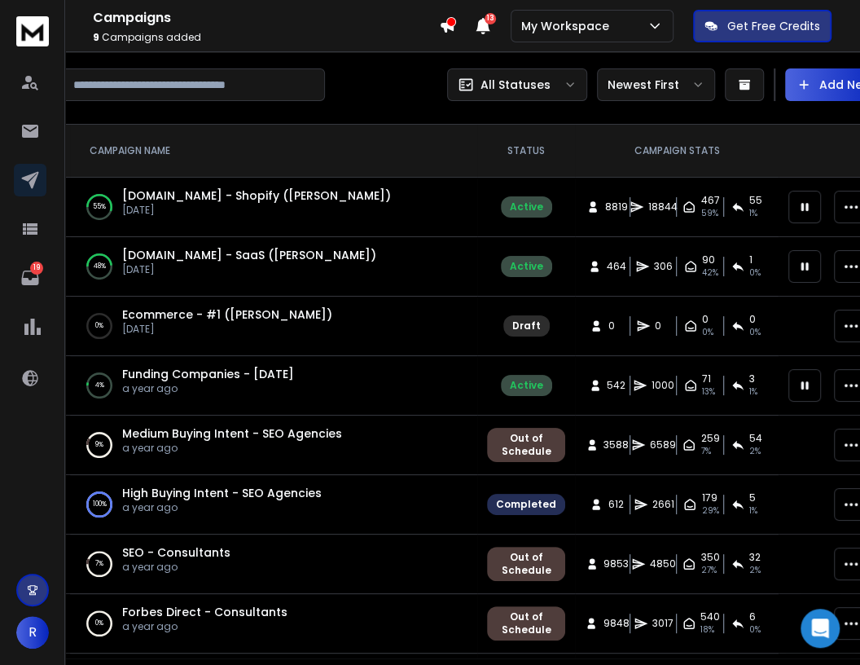
click at [154, 201] on div "[DOMAIN_NAME] - Shopify ([PERSON_NAME]) [DATE]" at bounding box center [256, 206] width 269 height 39
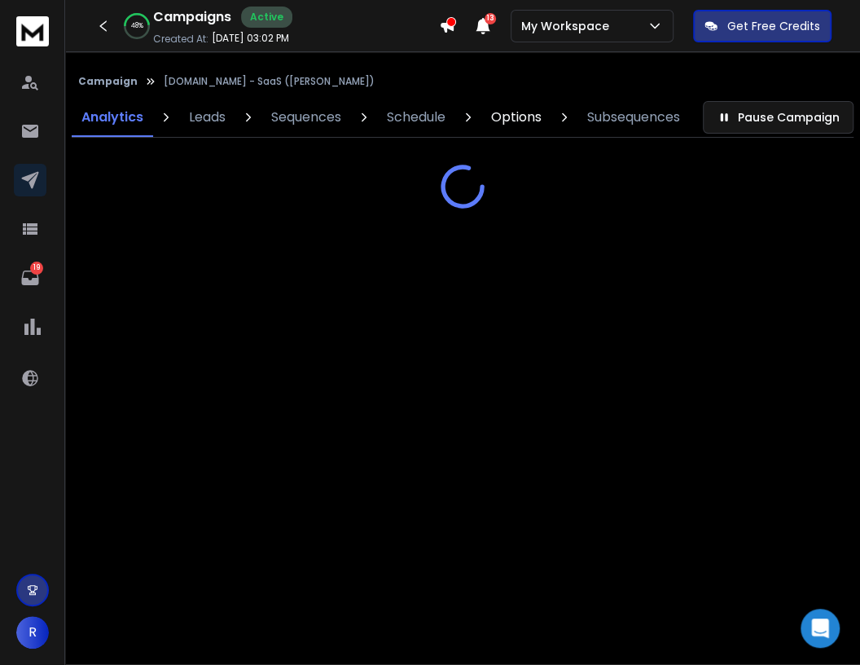
click at [507, 118] on p "Options" at bounding box center [516, 117] width 50 height 20
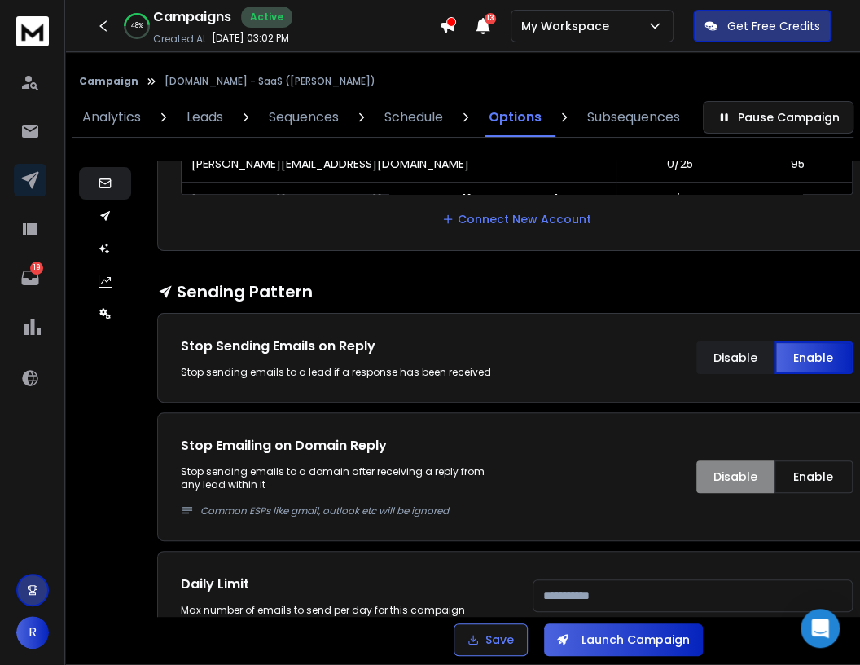
scroll to position [407, 0]
drag, startPoint x: 574, startPoint y: 586, endPoint x: 486, endPoint y: 595, distance: 88.5
click at [489, 594] on div "Daily Limit Max number of emails to send per day for this campaign ***" at bounding box center [517, 594] width 672 height 42
type input "***"
click at [504, 643] on button "Save" at bounding box center [491, 639] width 74 height 33
